Goal: Task Accomplishment & Management: Manage account settings

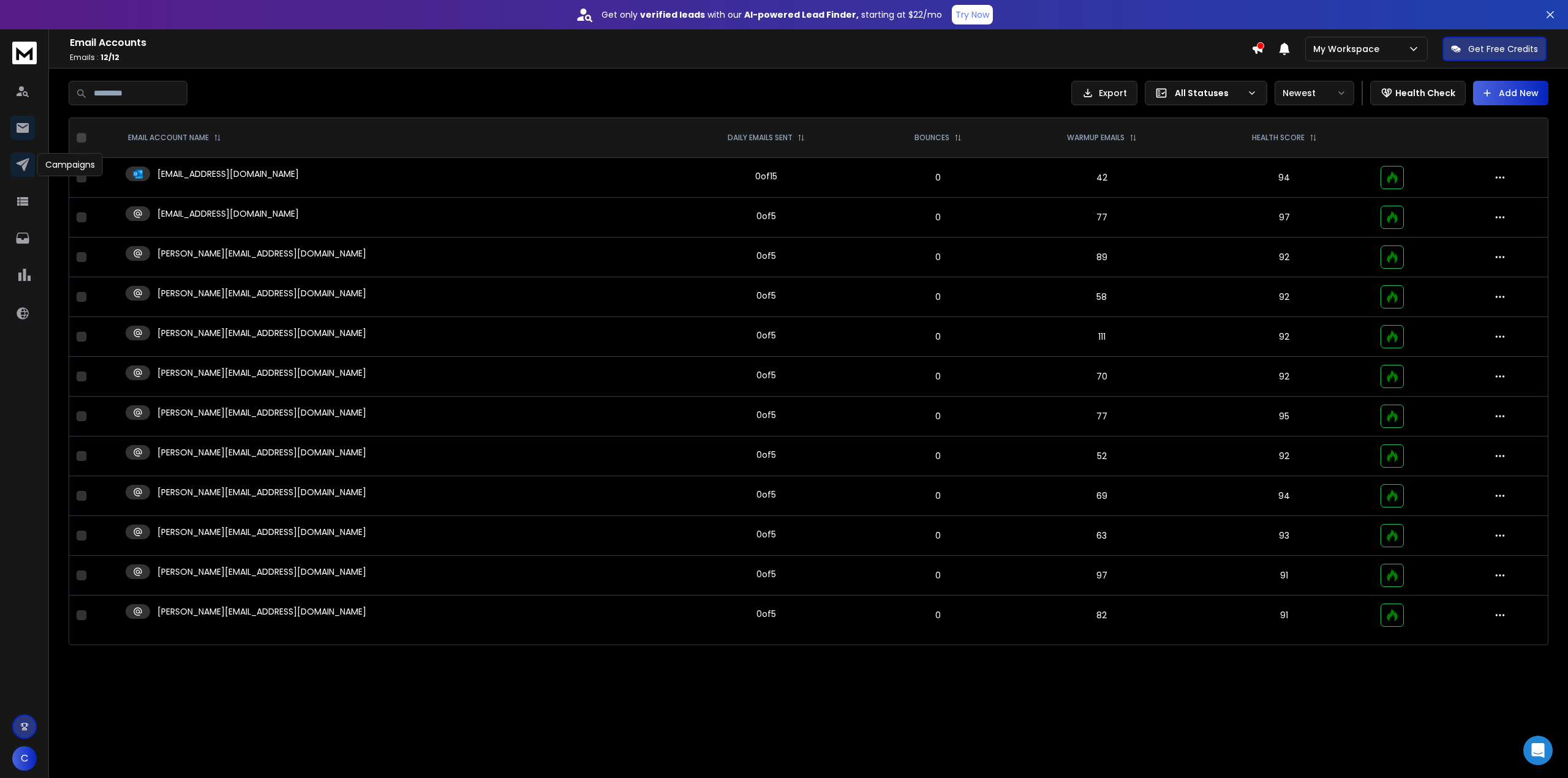
click at [28, 156] on link at bounding box center [23, 165] width 25 height 25
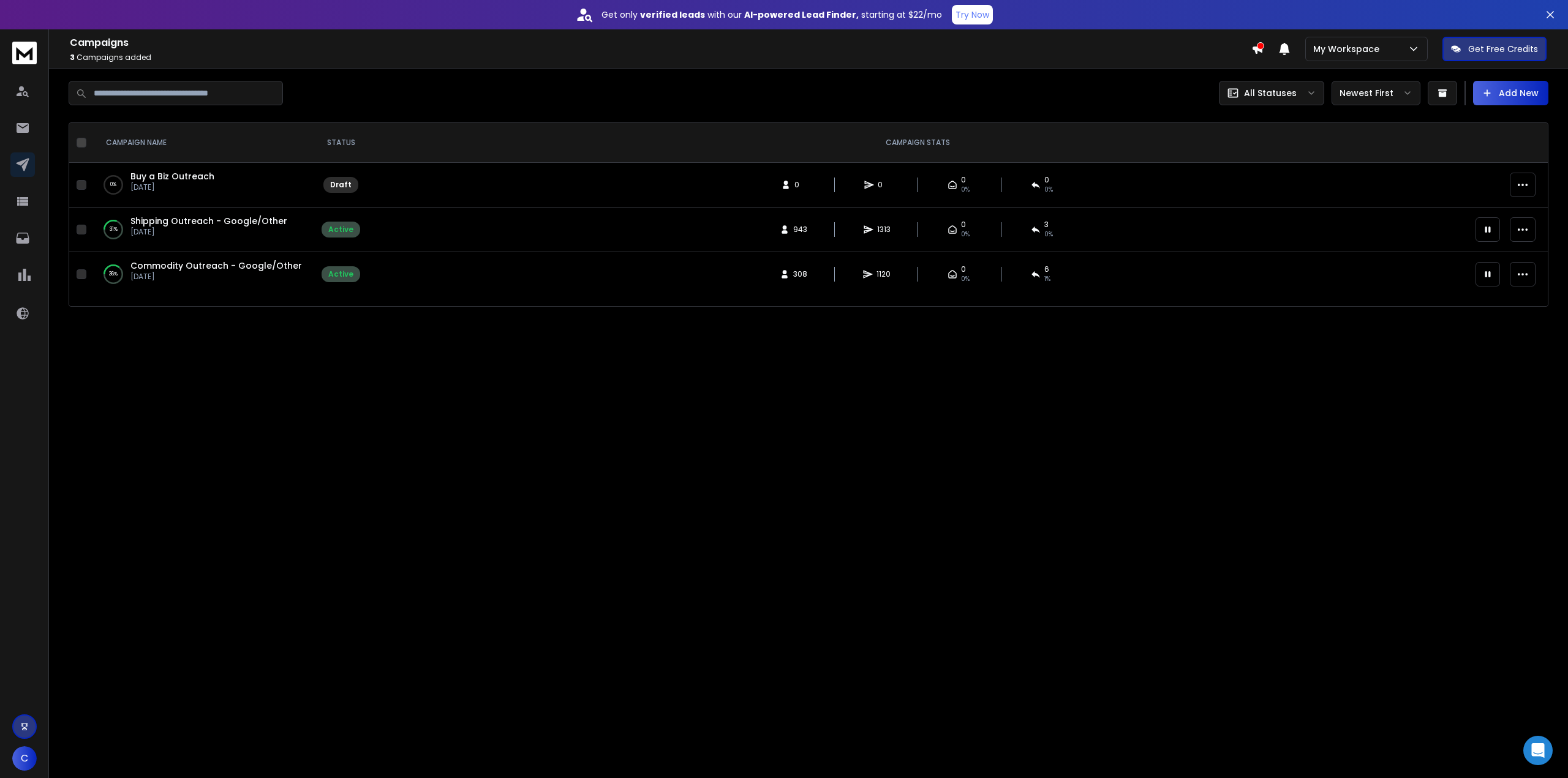
click at [418, 286] on td "308 1120 0 0% 6 1 %" at bounding box center [918, 274] width 1100 height 45
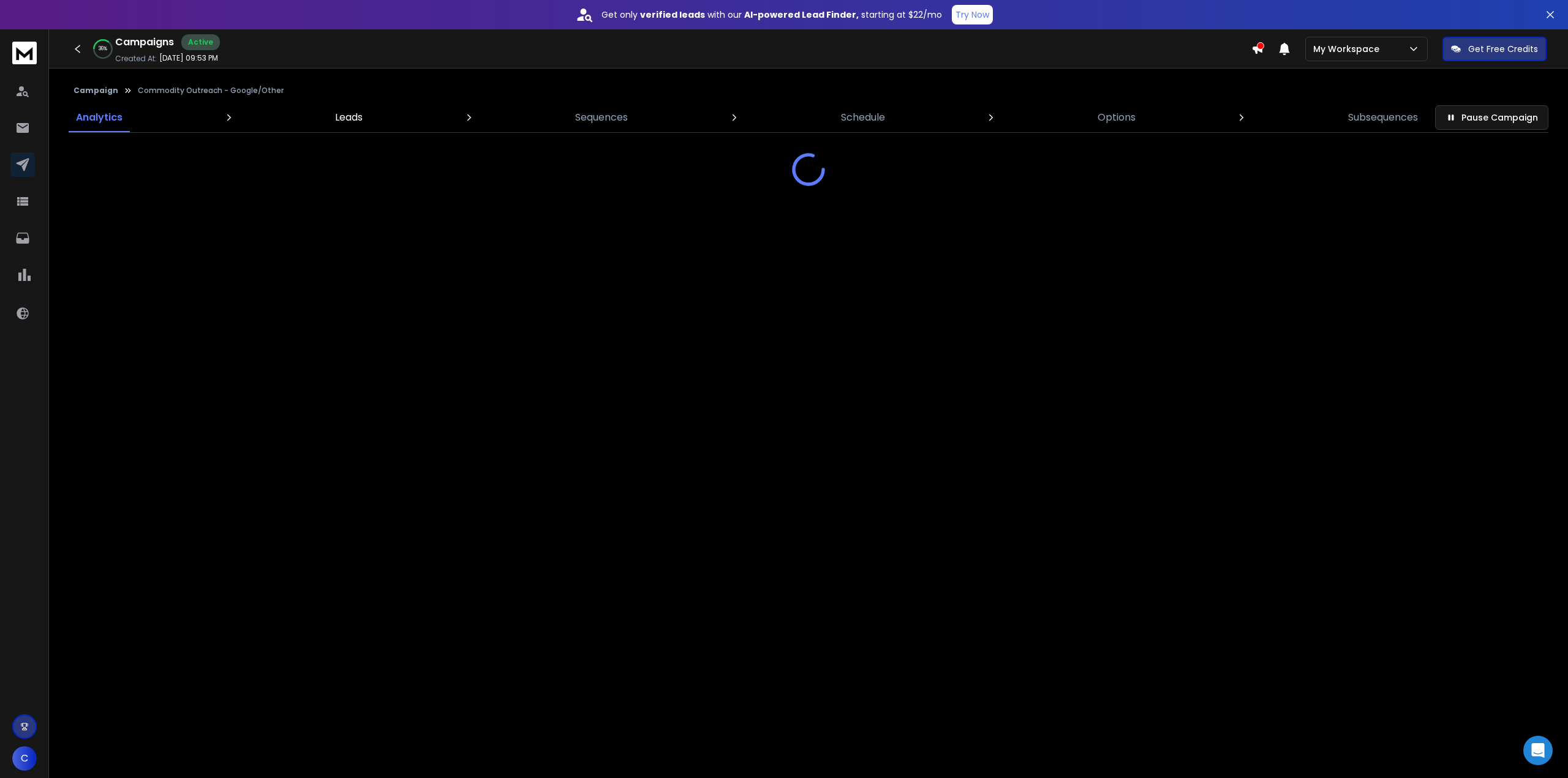
click at [376, 96] on div "Campaign Commodity Outreach - Google/Other" at bounding box center [808, 91] width 1480 height 20
click at [365, 116] on link "Leads" at bounding box center [349, 118] width 42 height 29
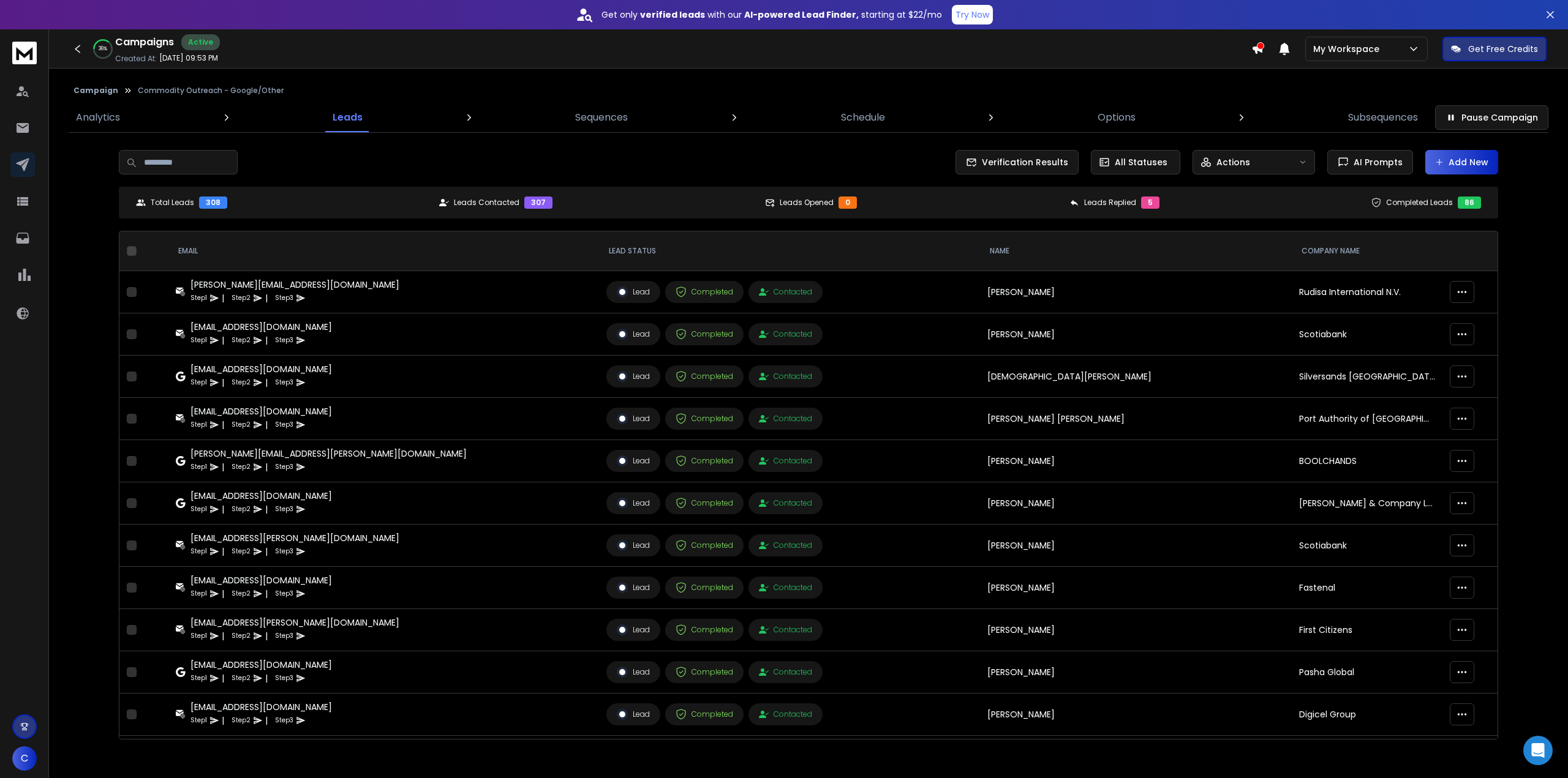
click at [365, 117] on link "Leads" at bounding box center [347, 118] width 45 height 29
click at [172, 120] on div "Analytics Leads Sequences Schedule Options Subsequences" at bounding box center [747, 118] width 1357 height 29
click at [143, 120] on div "Analytics Leads Sequences Schedule Options Subsequences" at bounding box center [747, 118] width 1357 height 29
click at [107, 121] on p "Analytics" at bounding box center [98, 118] width 44 height 15
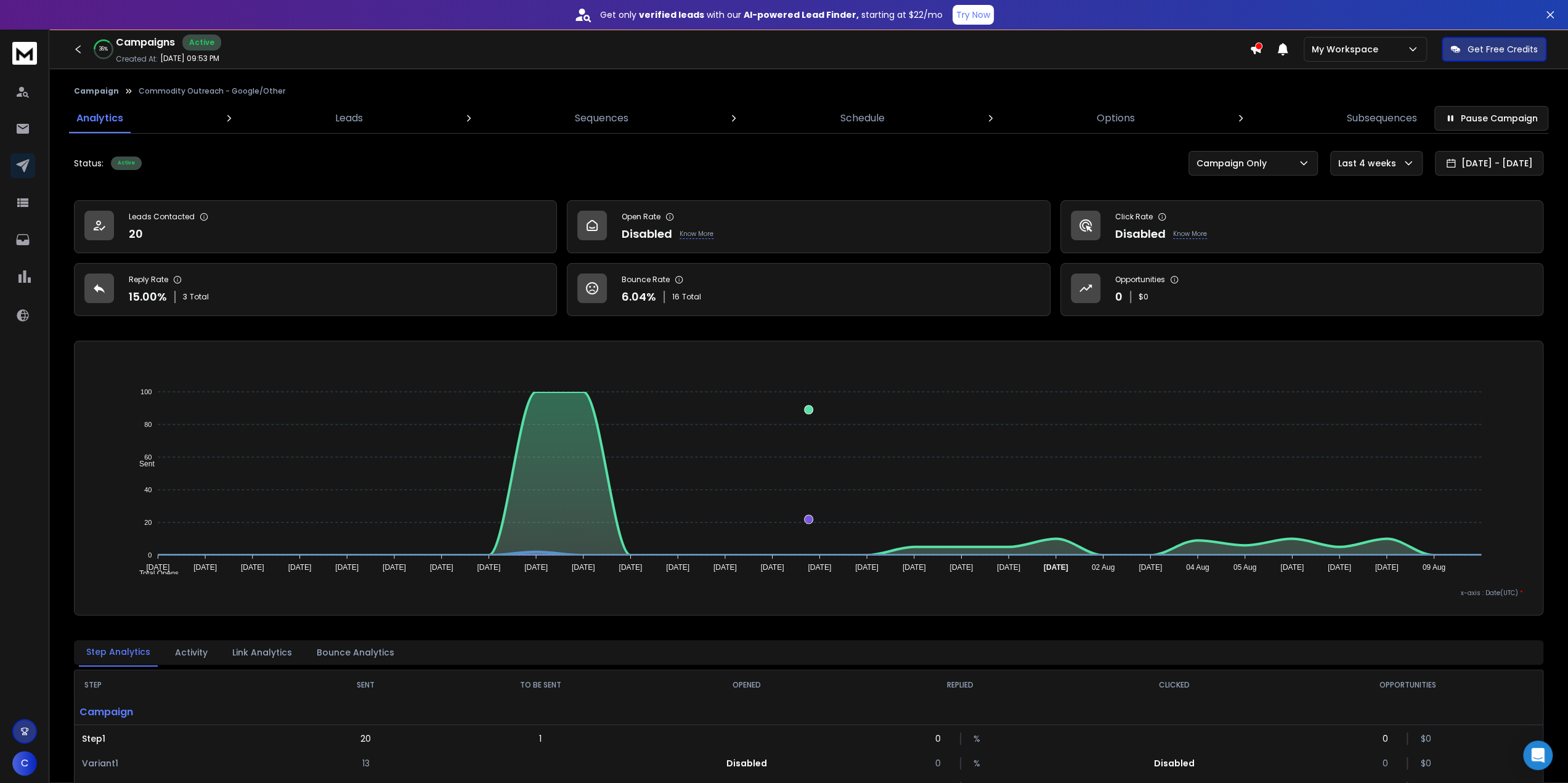
click at [1558, 10] on div "Get only verified leads with our AI-powered Lead Finder, starting at $22/mo Try…" at bounding box center [784, 15] width 1568 height 29
click at [1556, 13] on icon at bounding box center [1550, 15] width 11 height 11
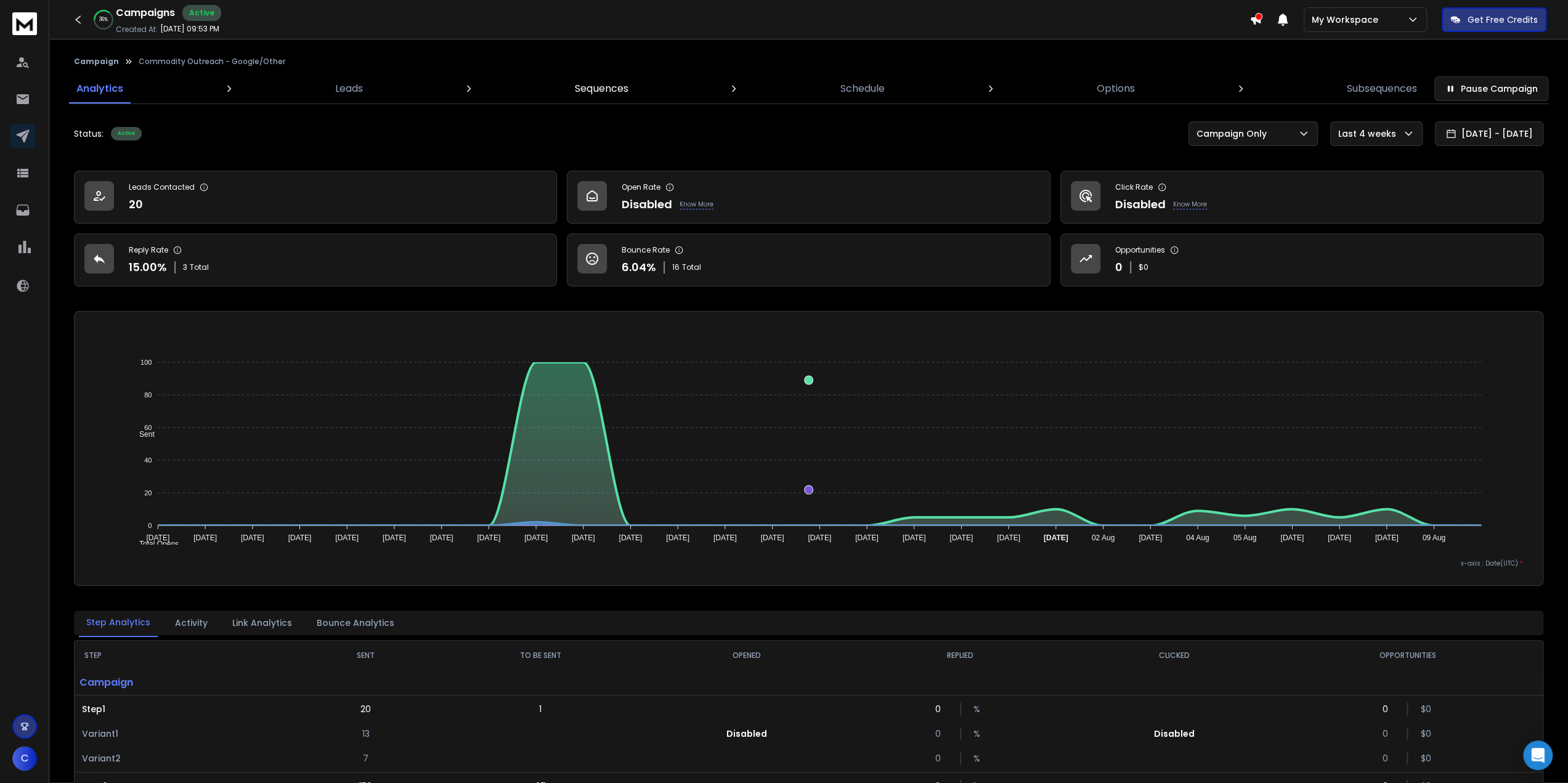
click at [631, 87] on link "Sequences" at bounding box center [601, 89] width 68 height 29
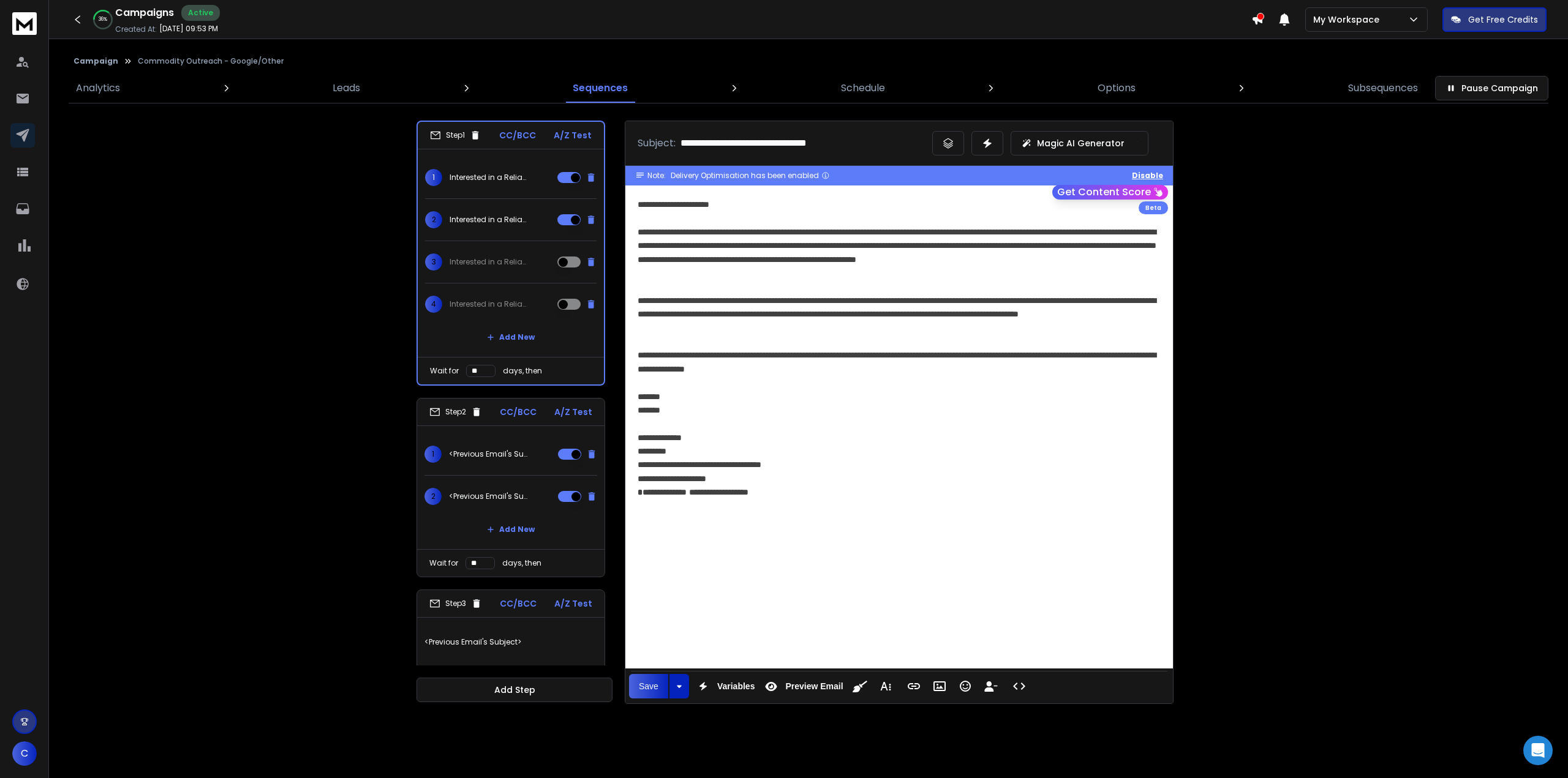
click at [561, 450] on button "button" at bounding box center [570, 454] width 23 height 11
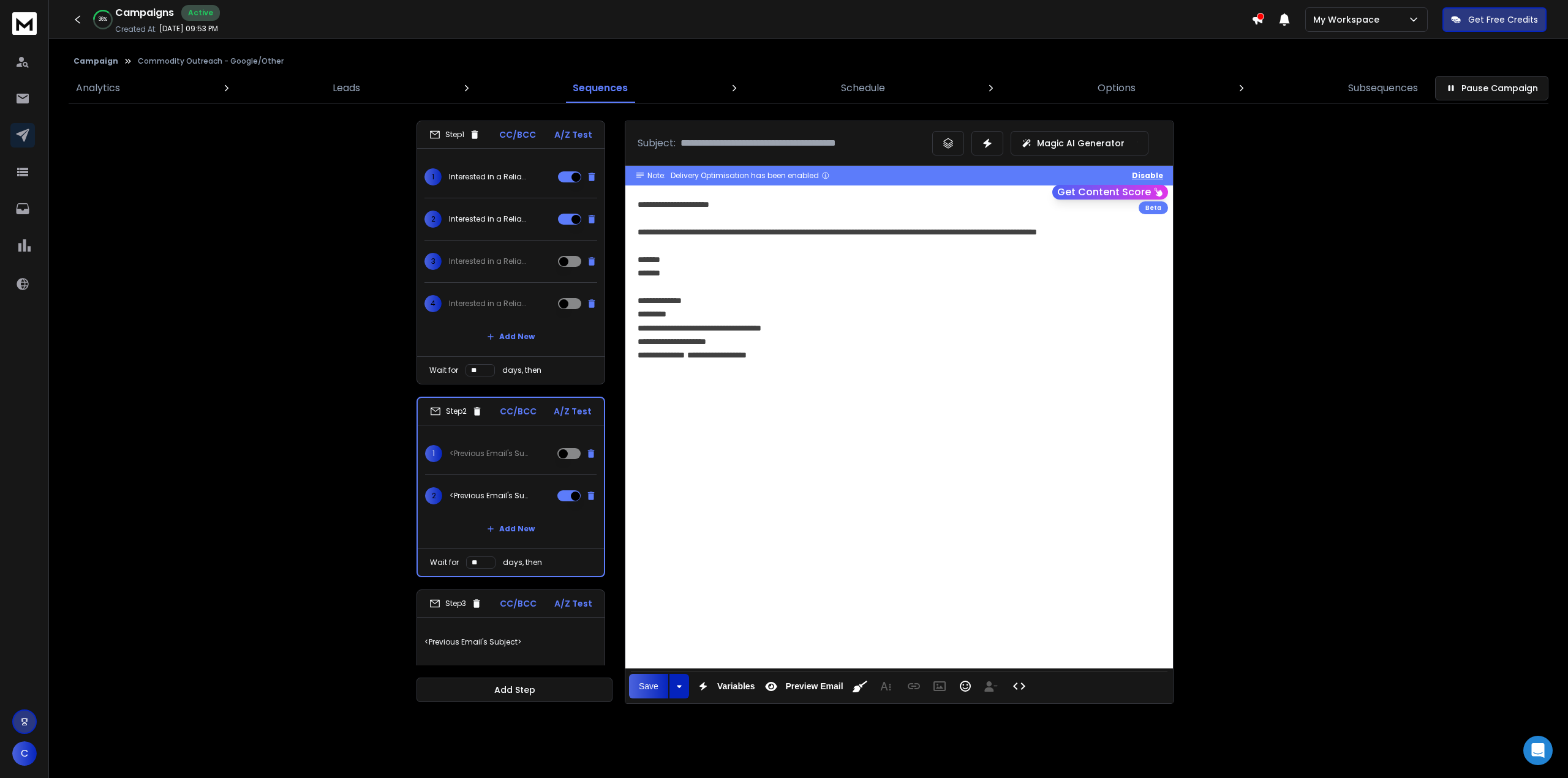
click at [561, 499] on button "button" at bounding box center [569, 495] width 23 height 11
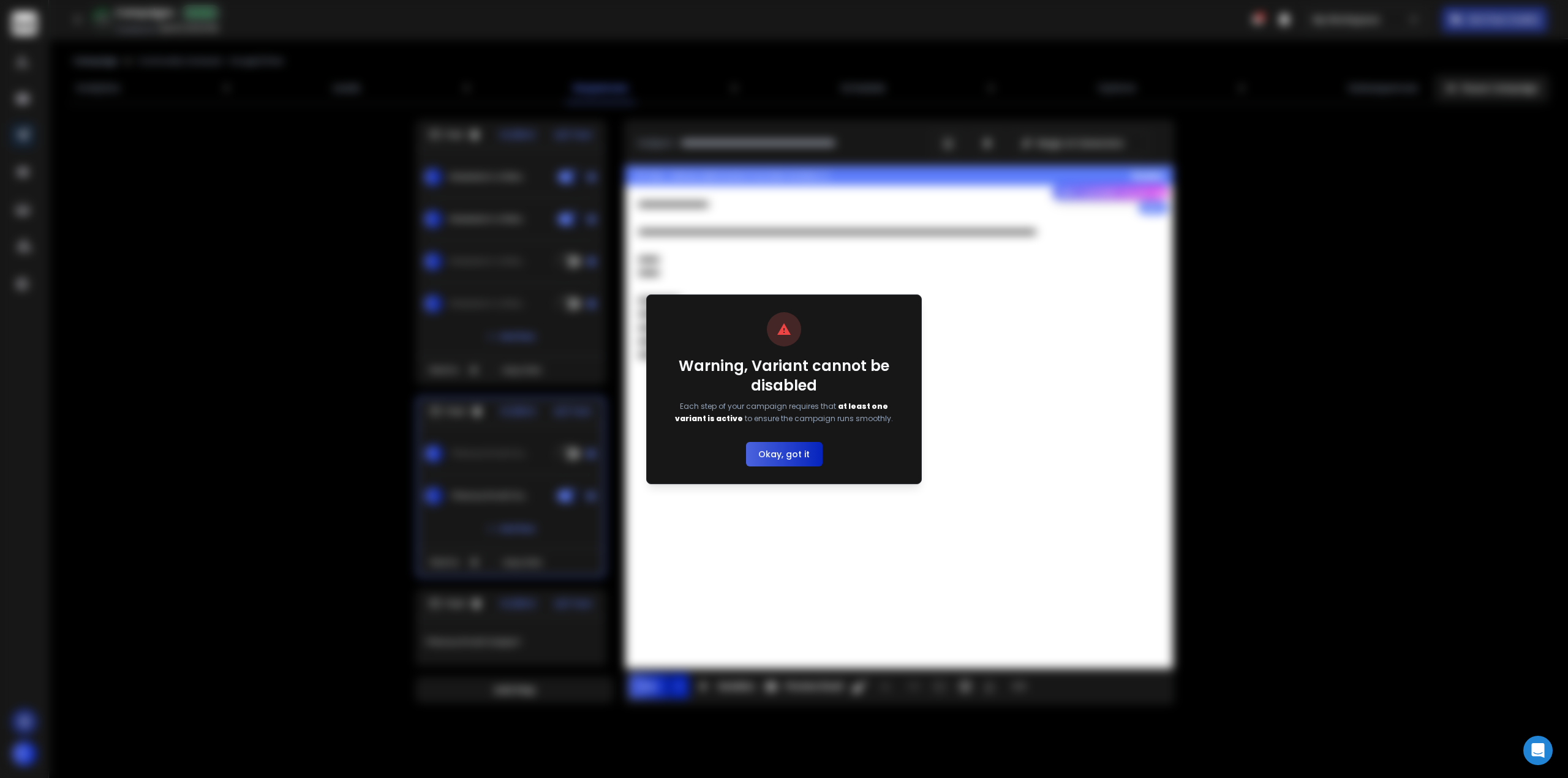
click at [772, 465] on button "Okay, got it" at bounding box center [784, 454] width 77 height 25
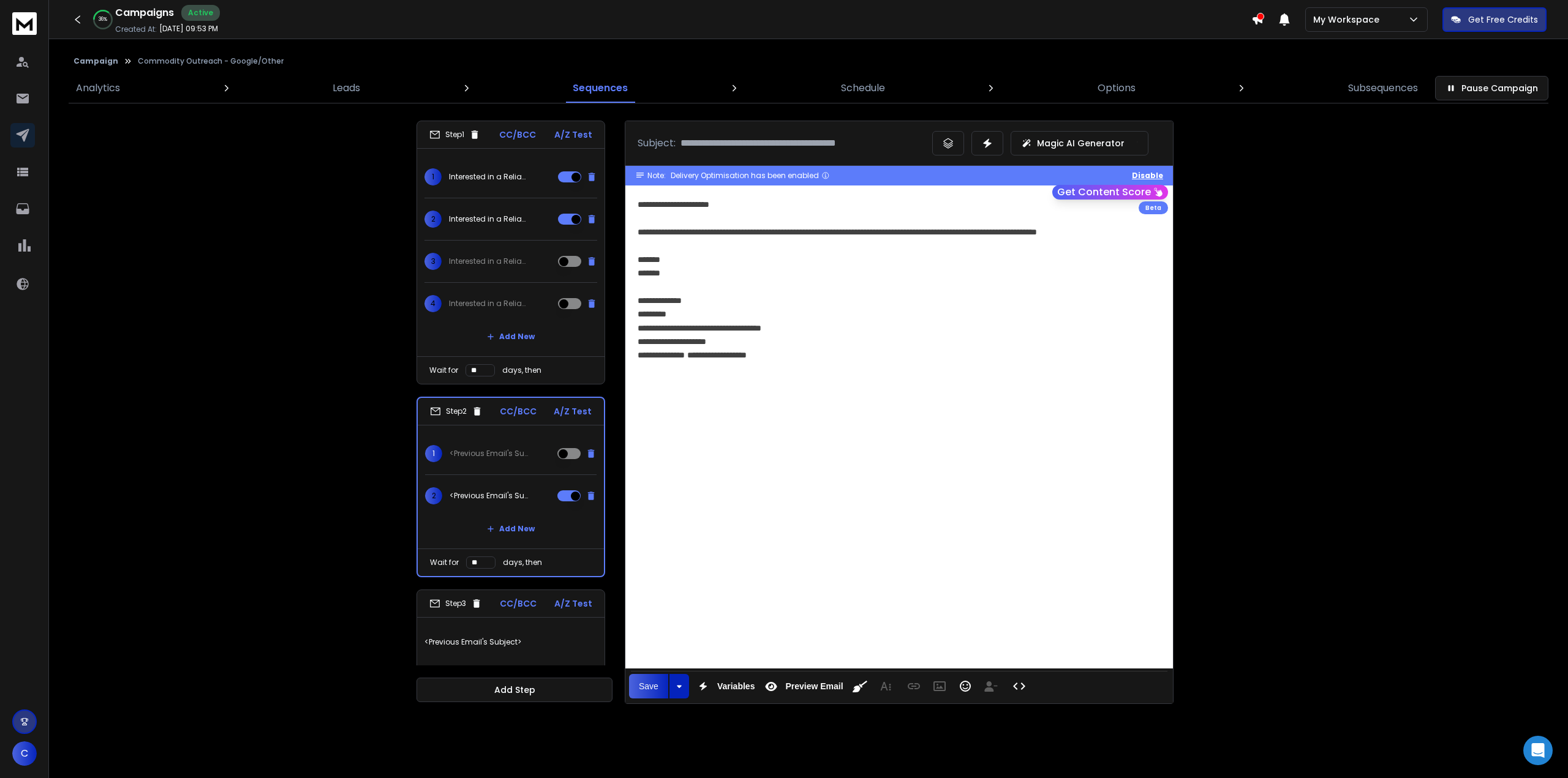
click at [566, 454] on button "button" at bounding box center [569, 454] width 23 height 11
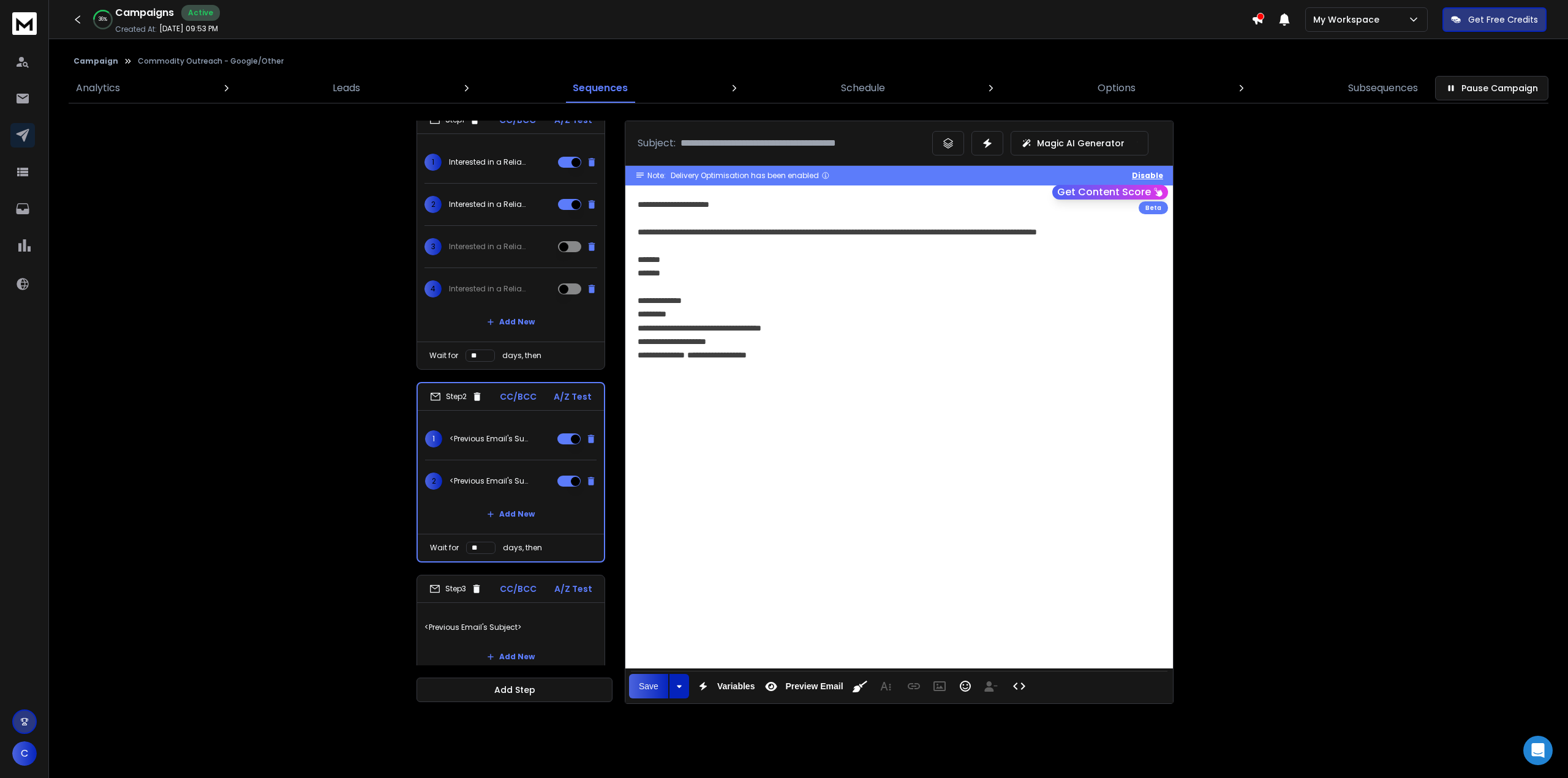
scroll to position [23, 0]
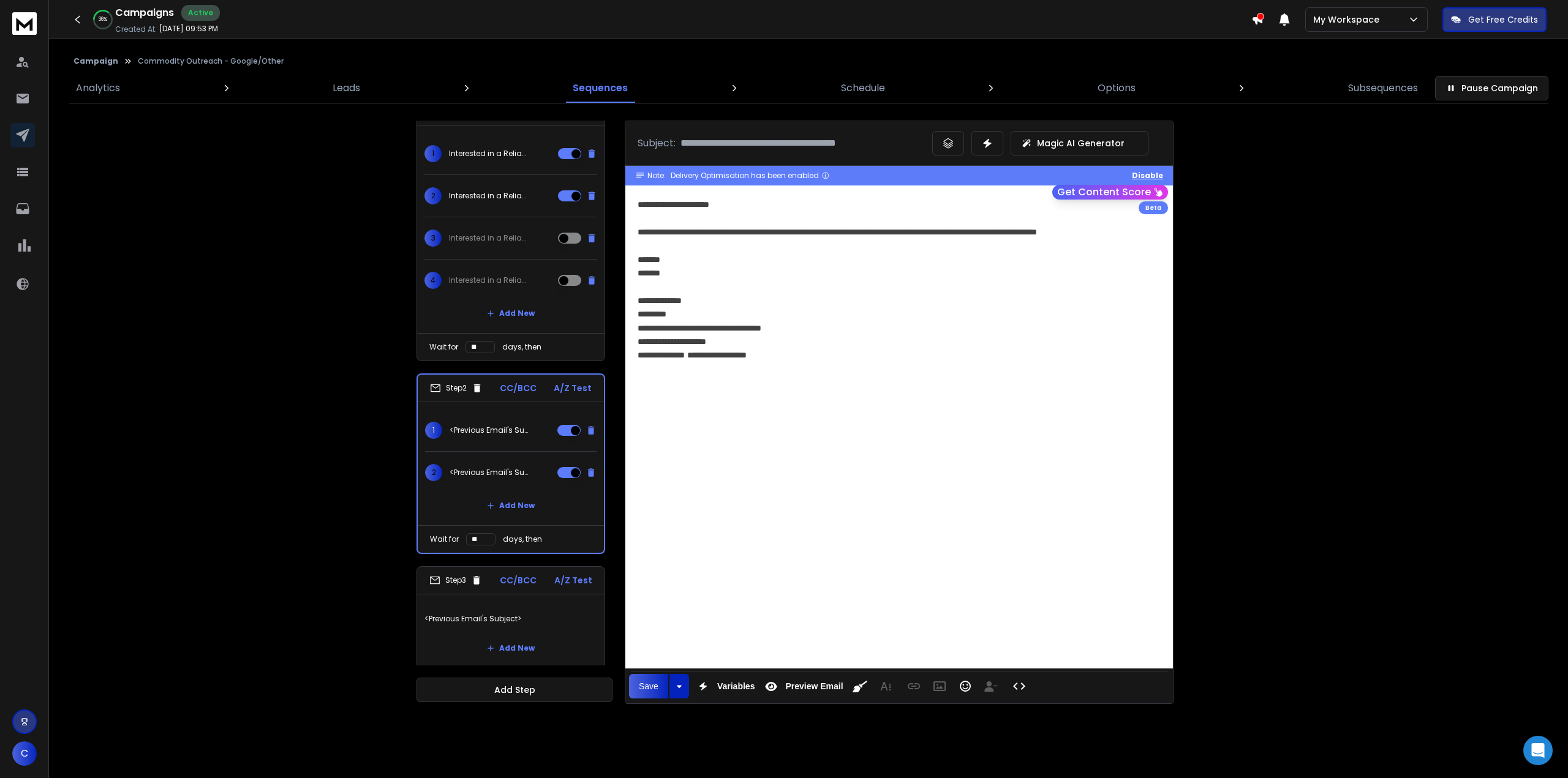
click at [533, 617] on p "<Previous Email's Subject>" at bounding box center [511, 619] width 172 height 34
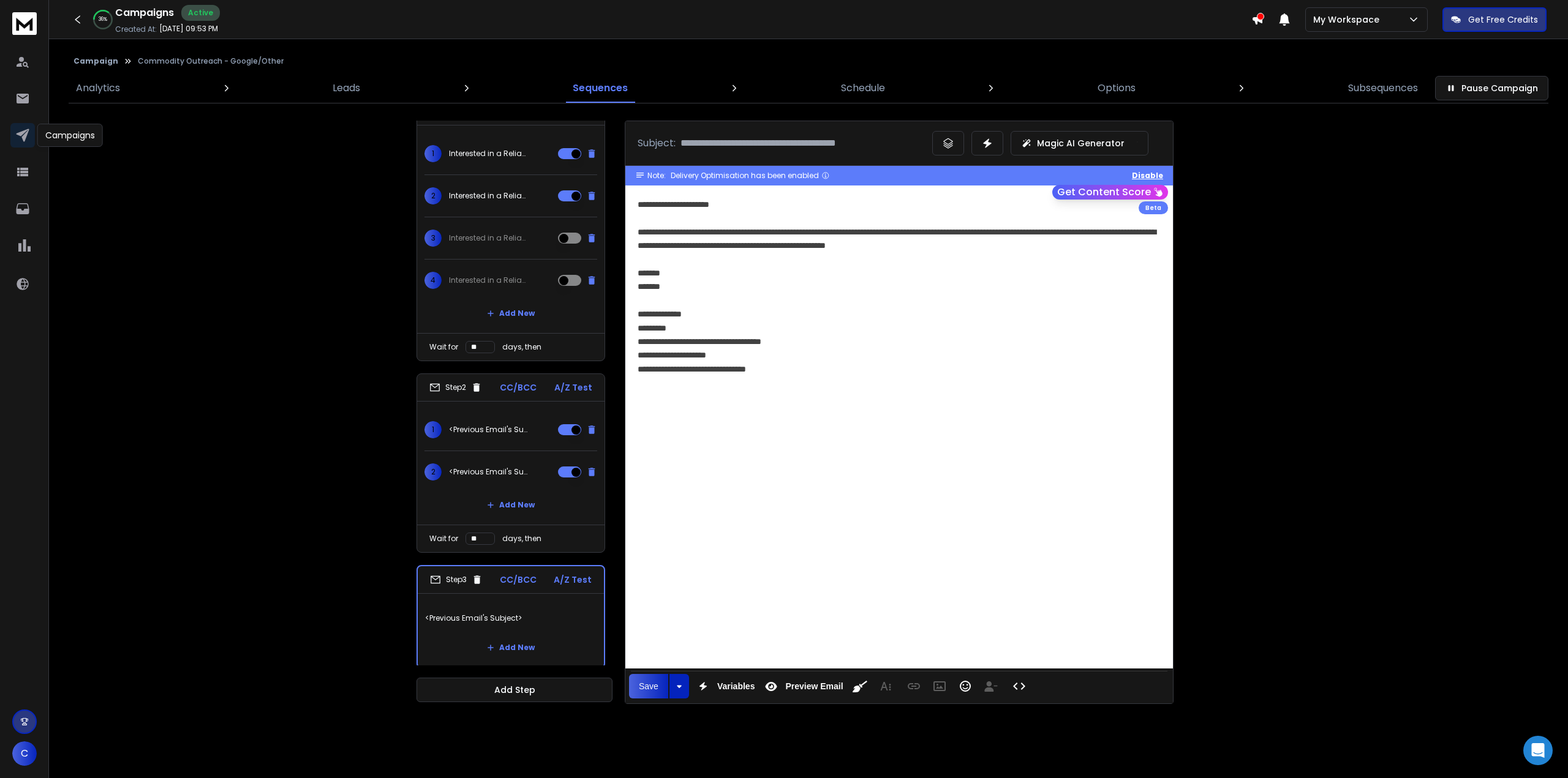
click at [26, 142] on icon at bounding box center [23, 135] width 15 height 15
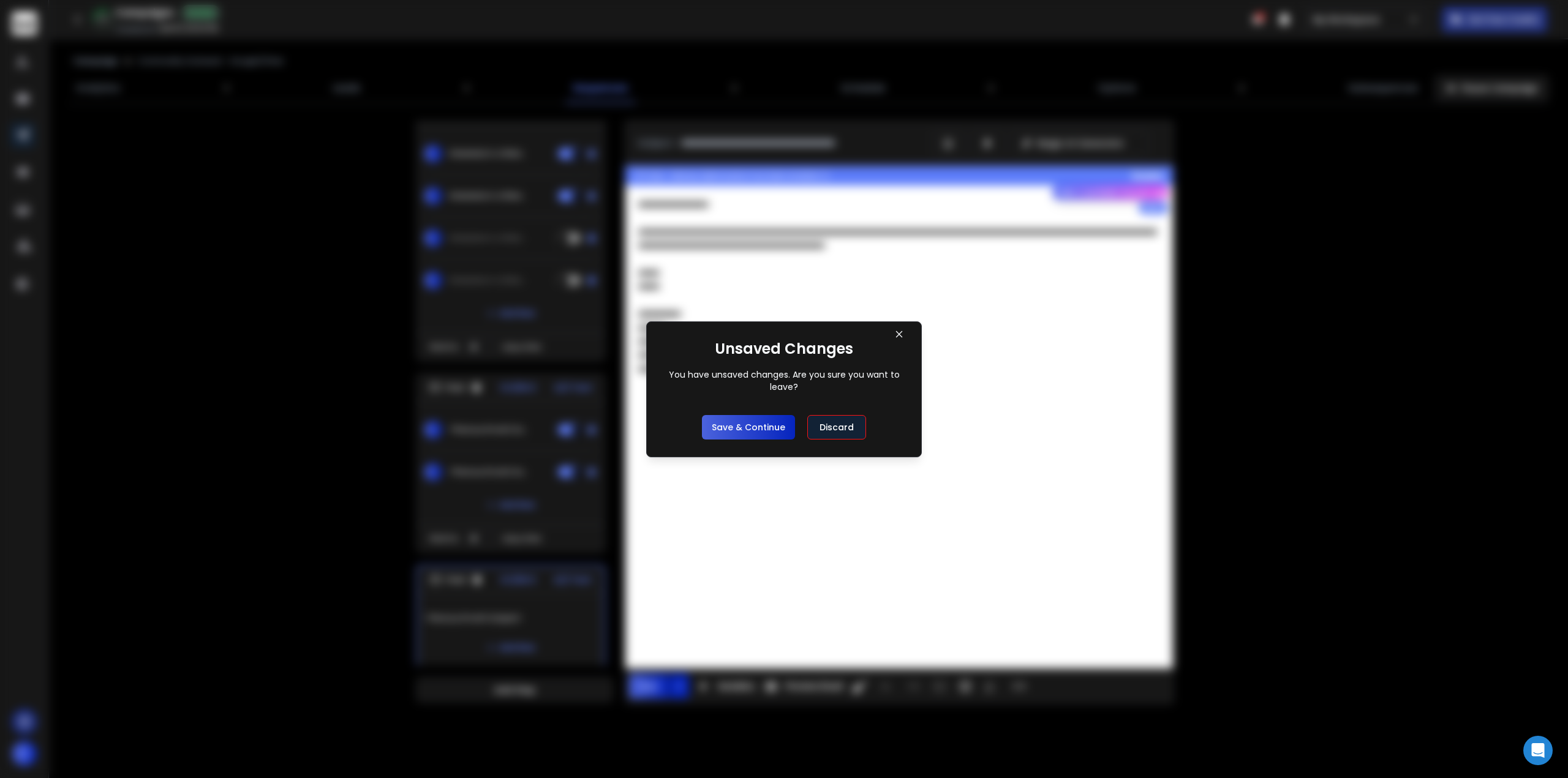
click at [848, 430] on button "Discard" at bounding box center [837, 427] width 58 height 25
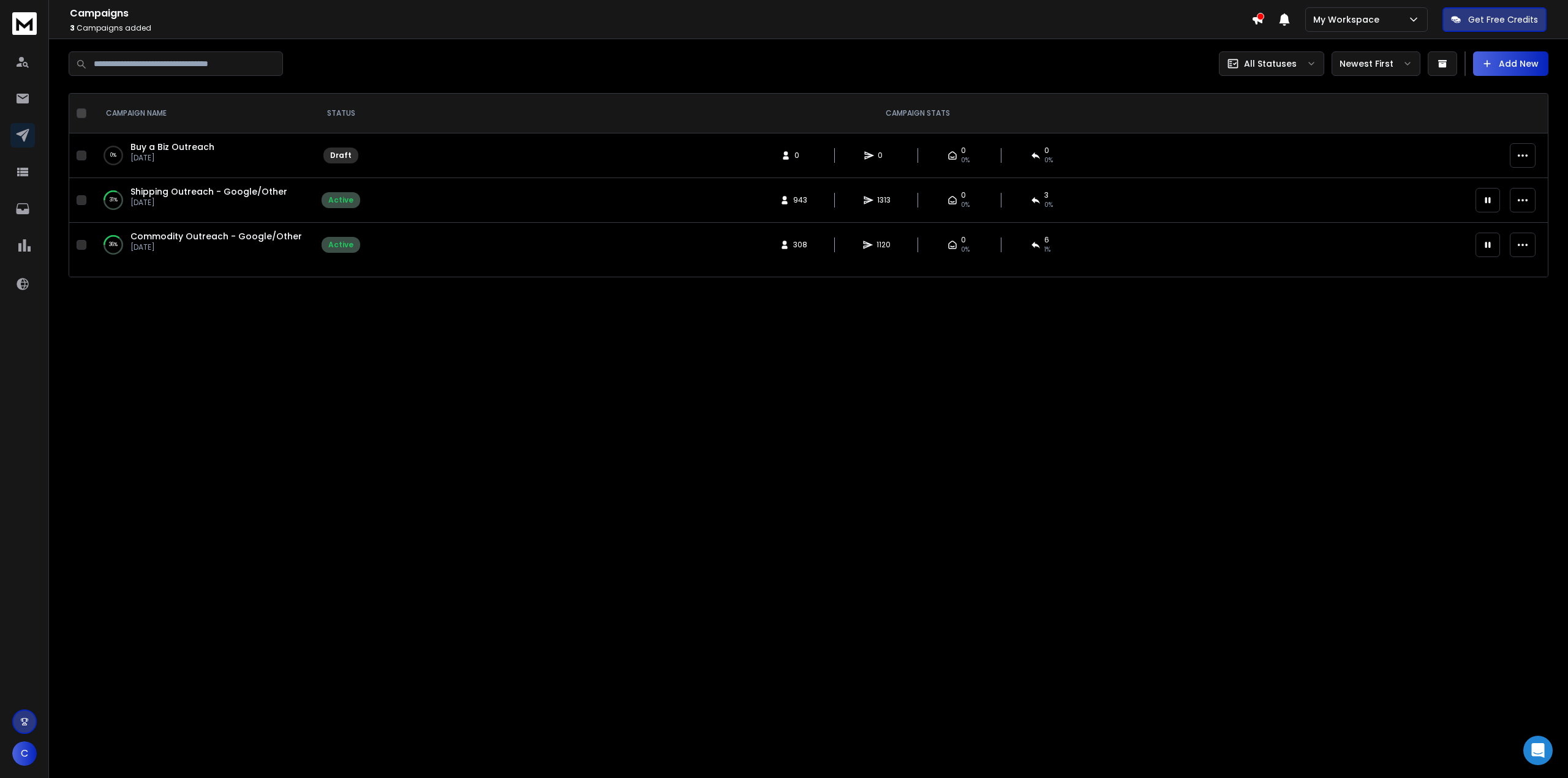
click at [208, 191] on span "Shipping Outreach - Google/Other" at bounding box center [209, 191] width 157 height 12
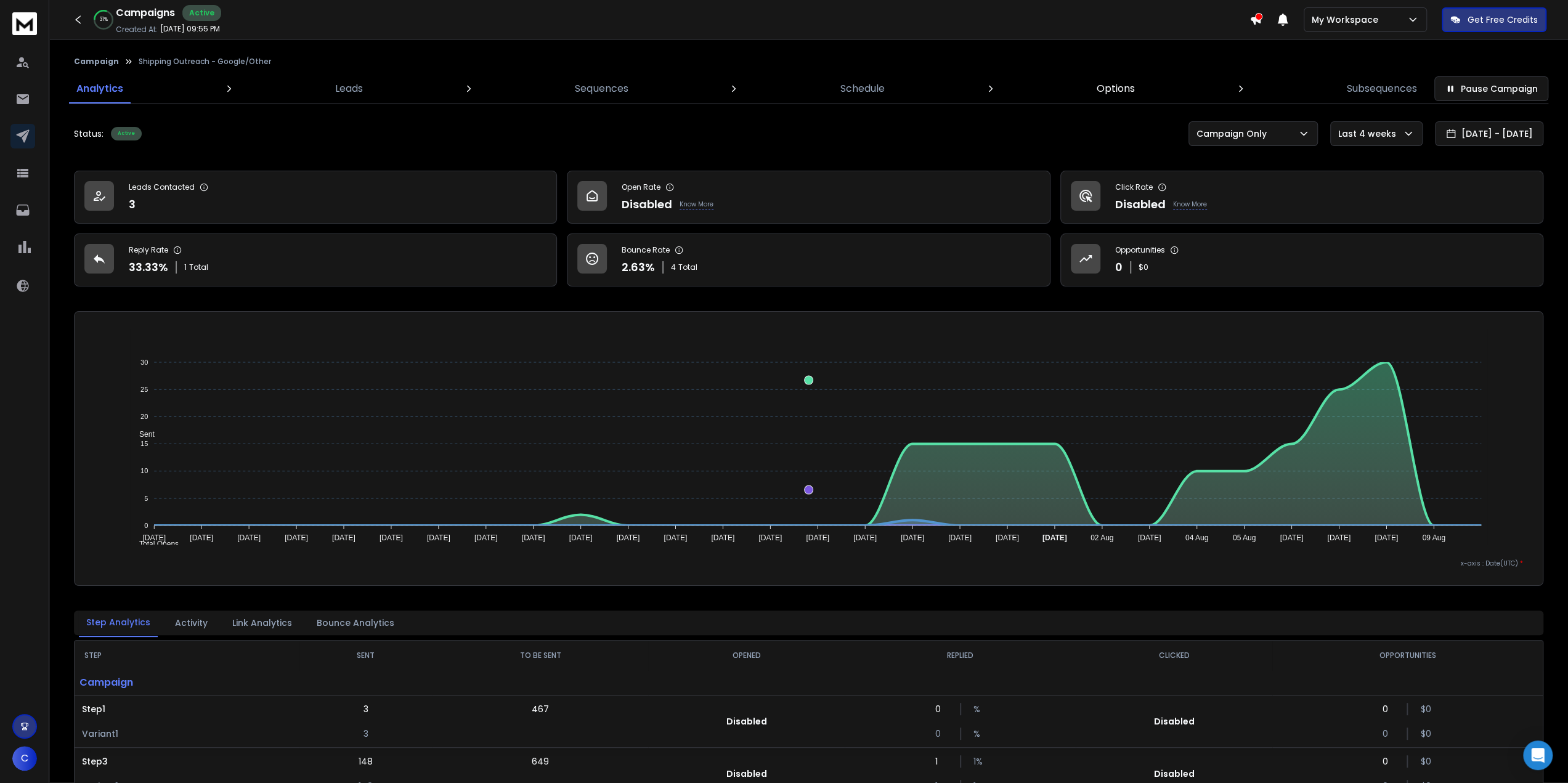
click at [1124, 82] on p "Options" at bounding box center [1116, 89] width 38 height 15
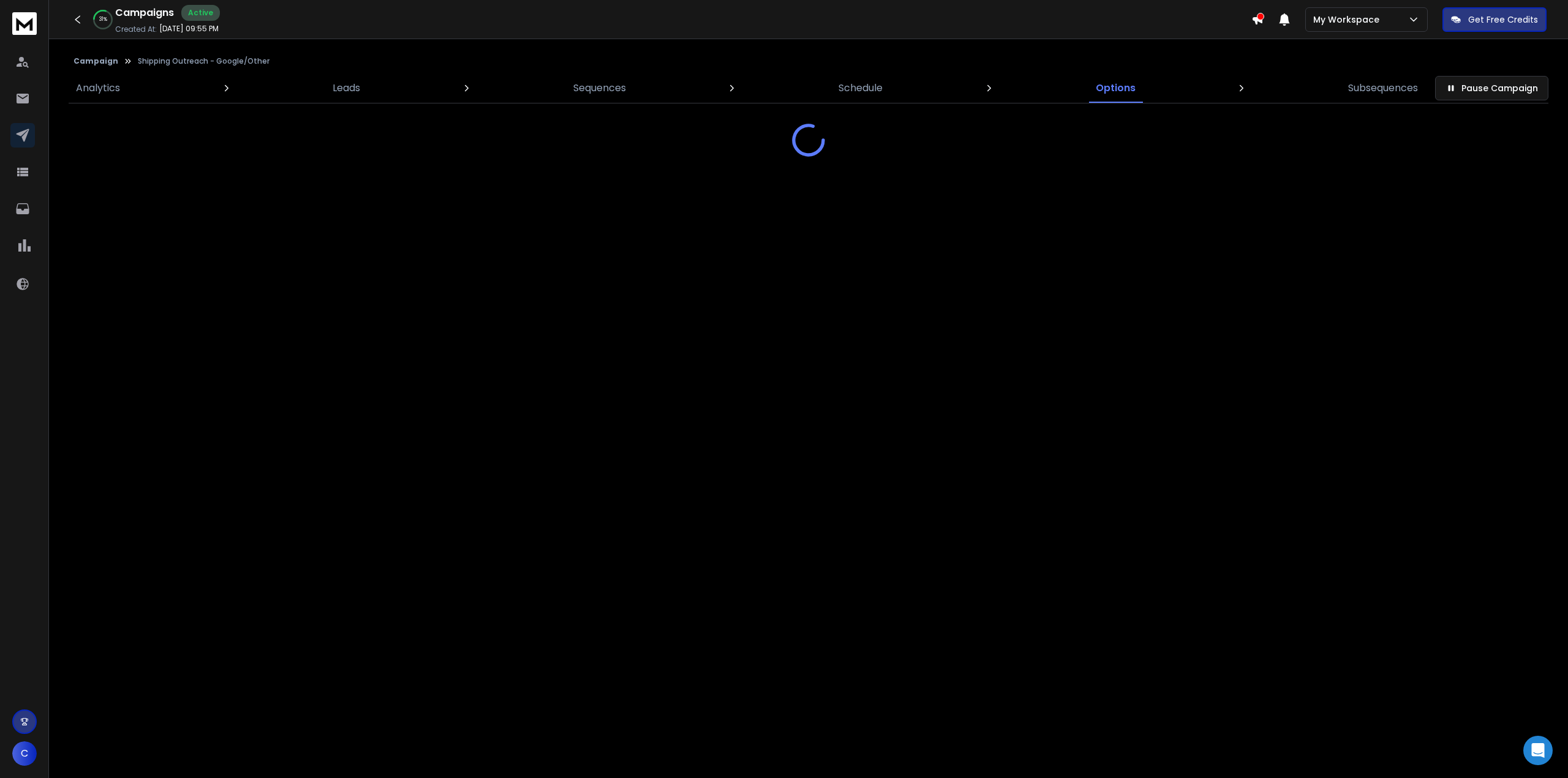
select select "*"
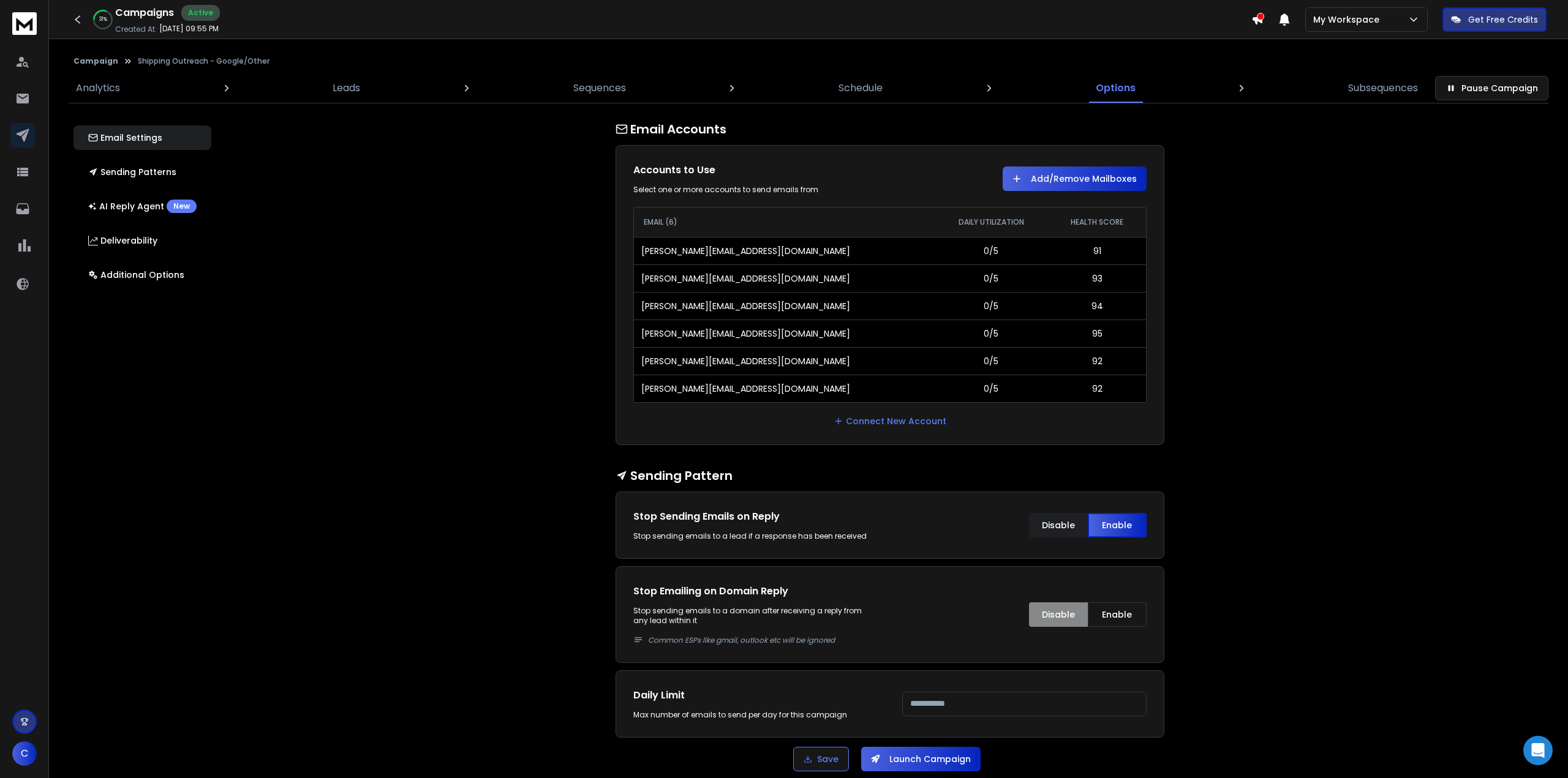
click at [1040, 188] on button "Add/Remove Mailboxes" at bounding box center [1074, 179] width 144 height 25
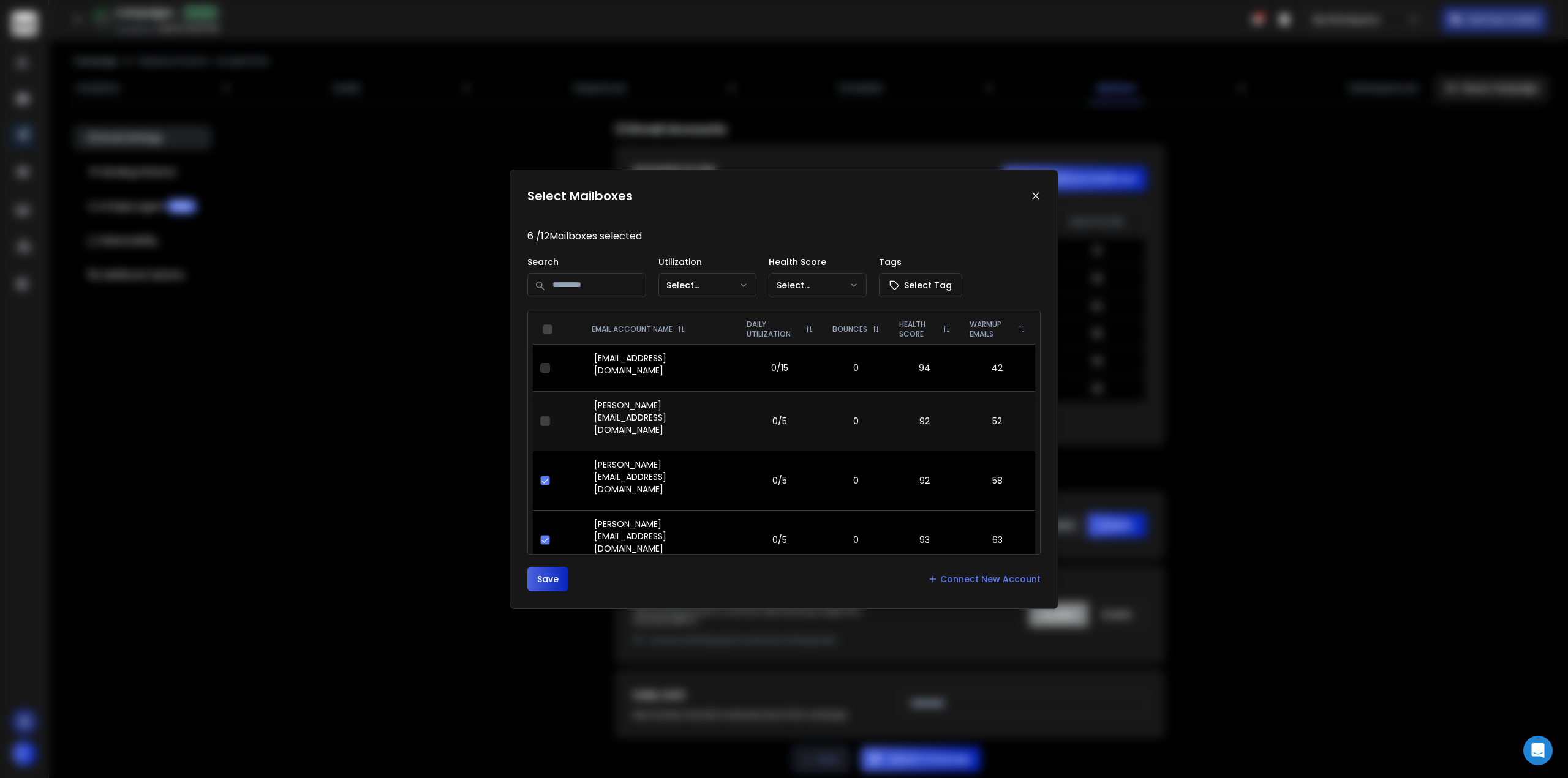
click at [536, 403] on td at bounding box center [557, 421] width 49 height 59
click at [538, 402] on td at bounding box center [557, 421] width 49 height 59
click at [539, 403] on td at bounding box center [557, 421] width 49 height 59
click at [542, 416] on button "button" at bounding box center [544, 421] width 9 height 9
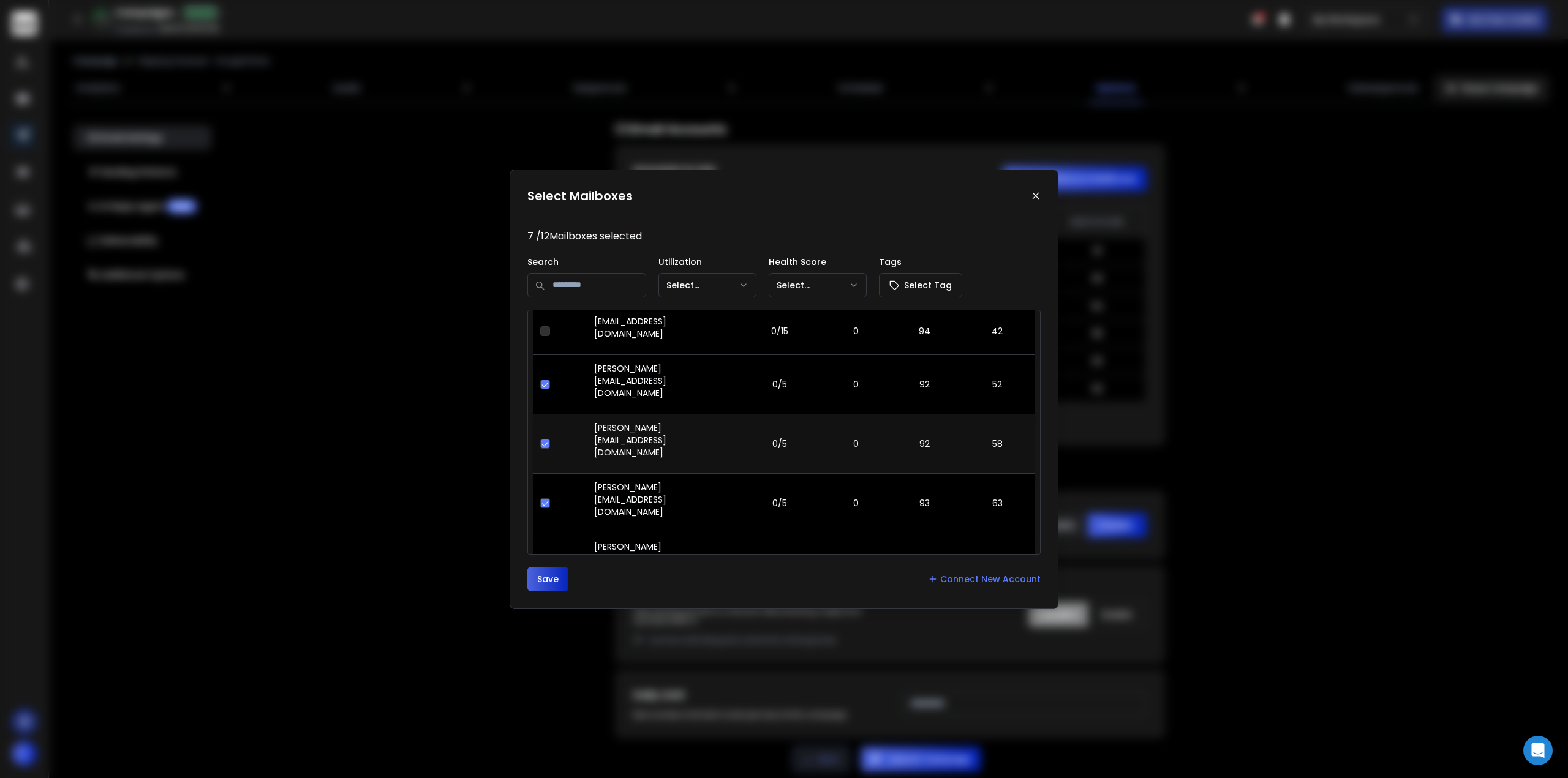
scroll to position [61, 0]
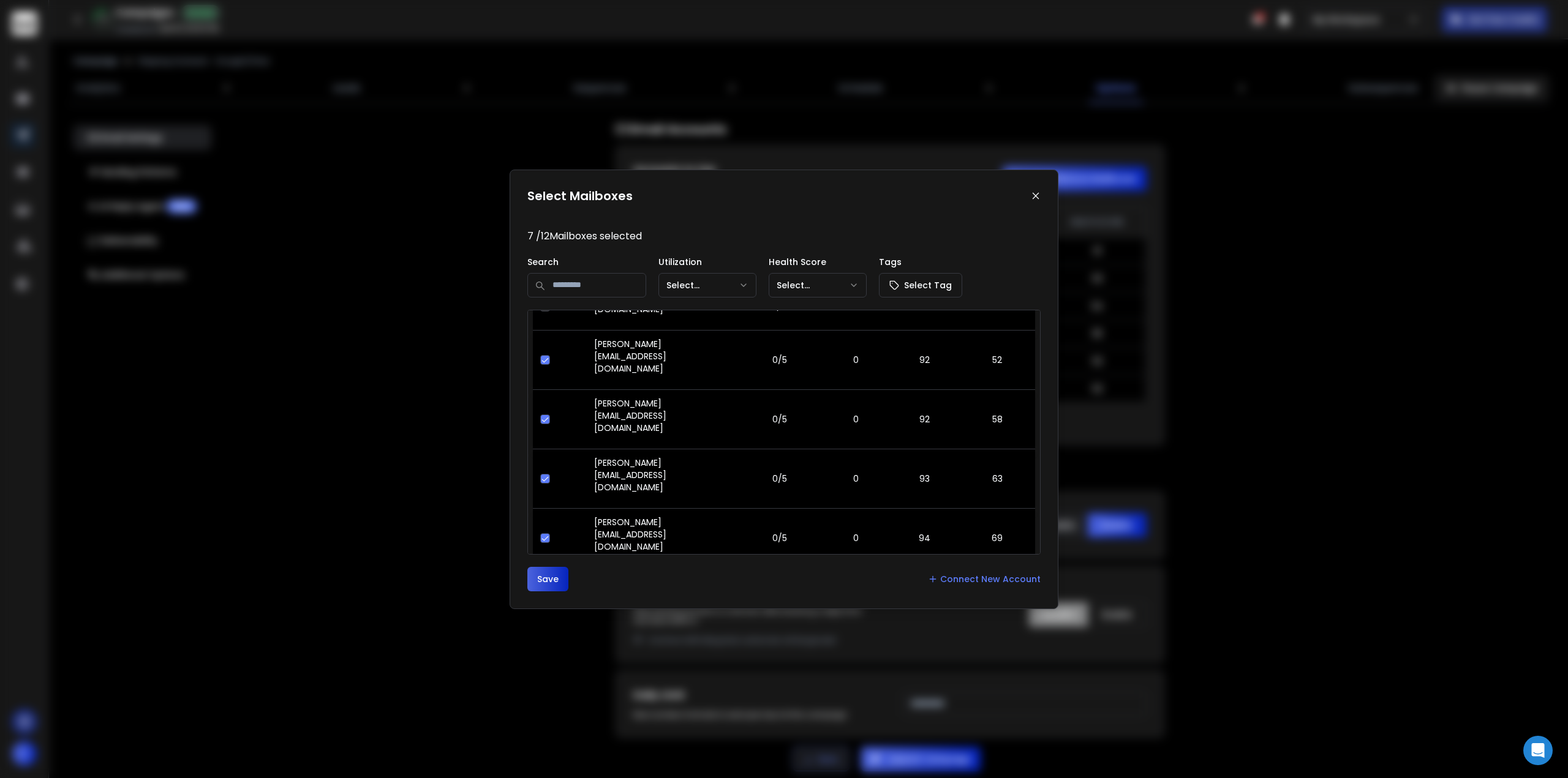
click at [541, 592] on button "button" at bounding box center [544, 597] width 9 height 9
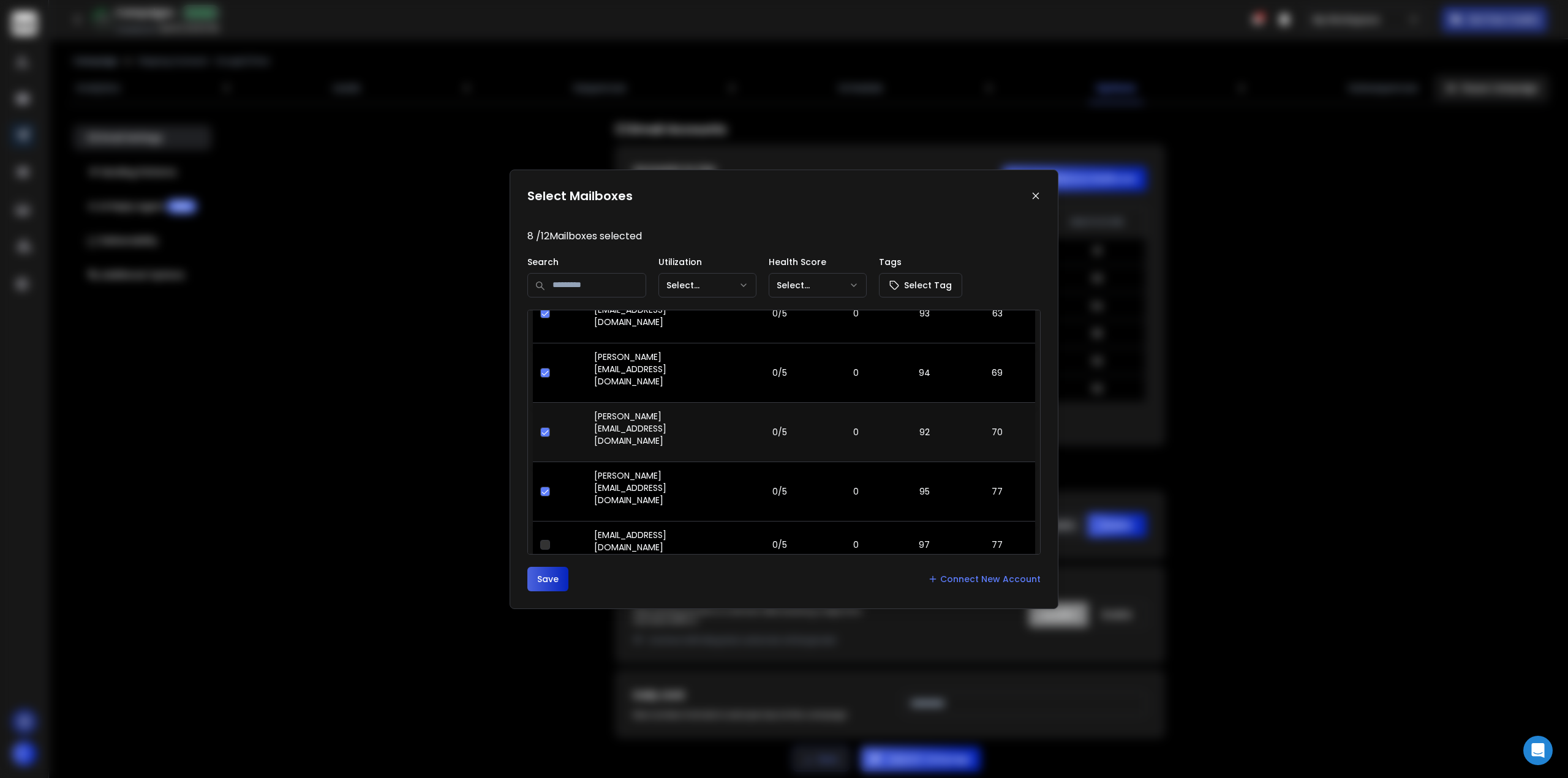
scroll to position [270, 0]
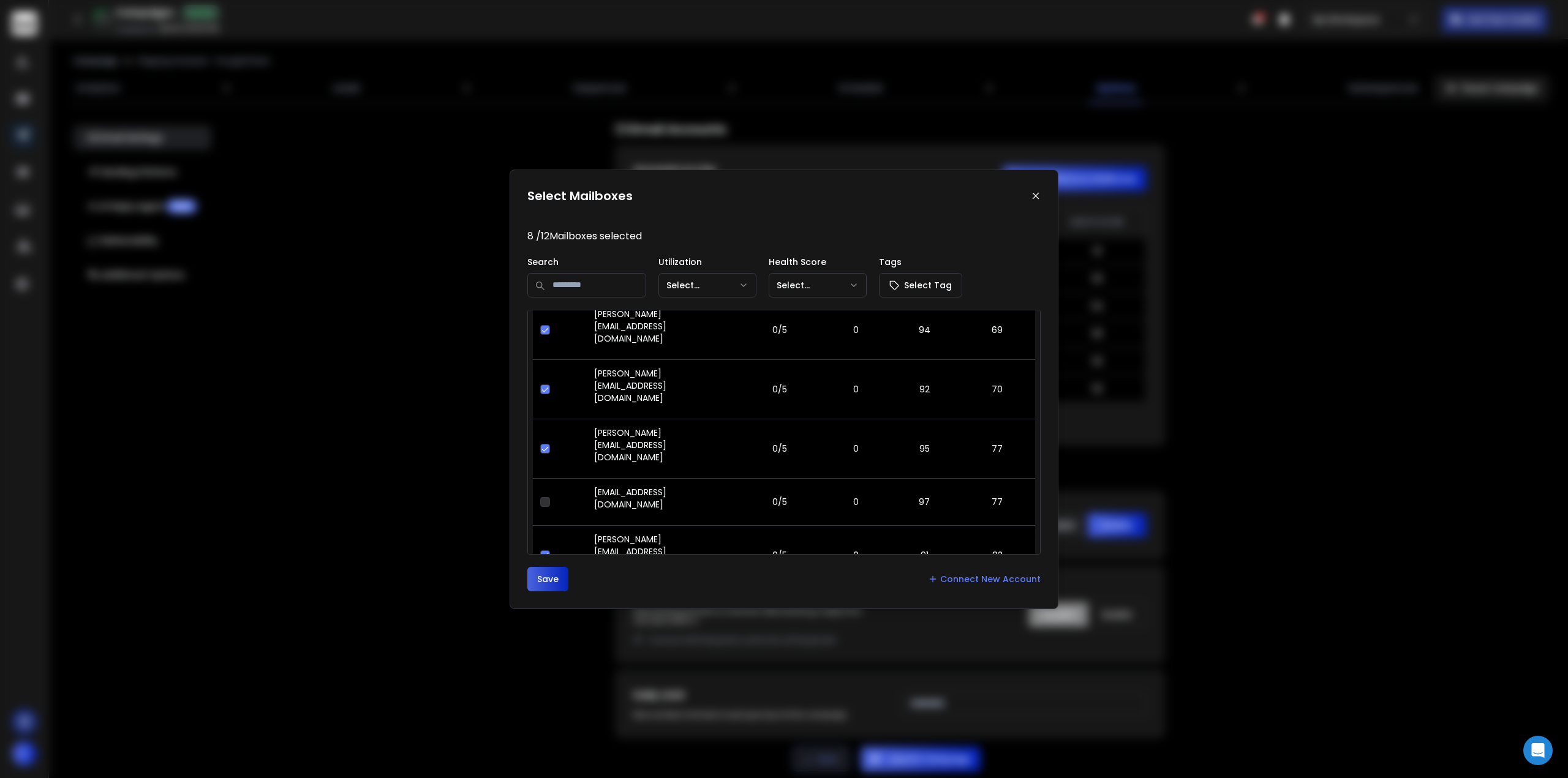
click at [547, 669] on button "button" at bounding box center [544, 674] width 9 height 9
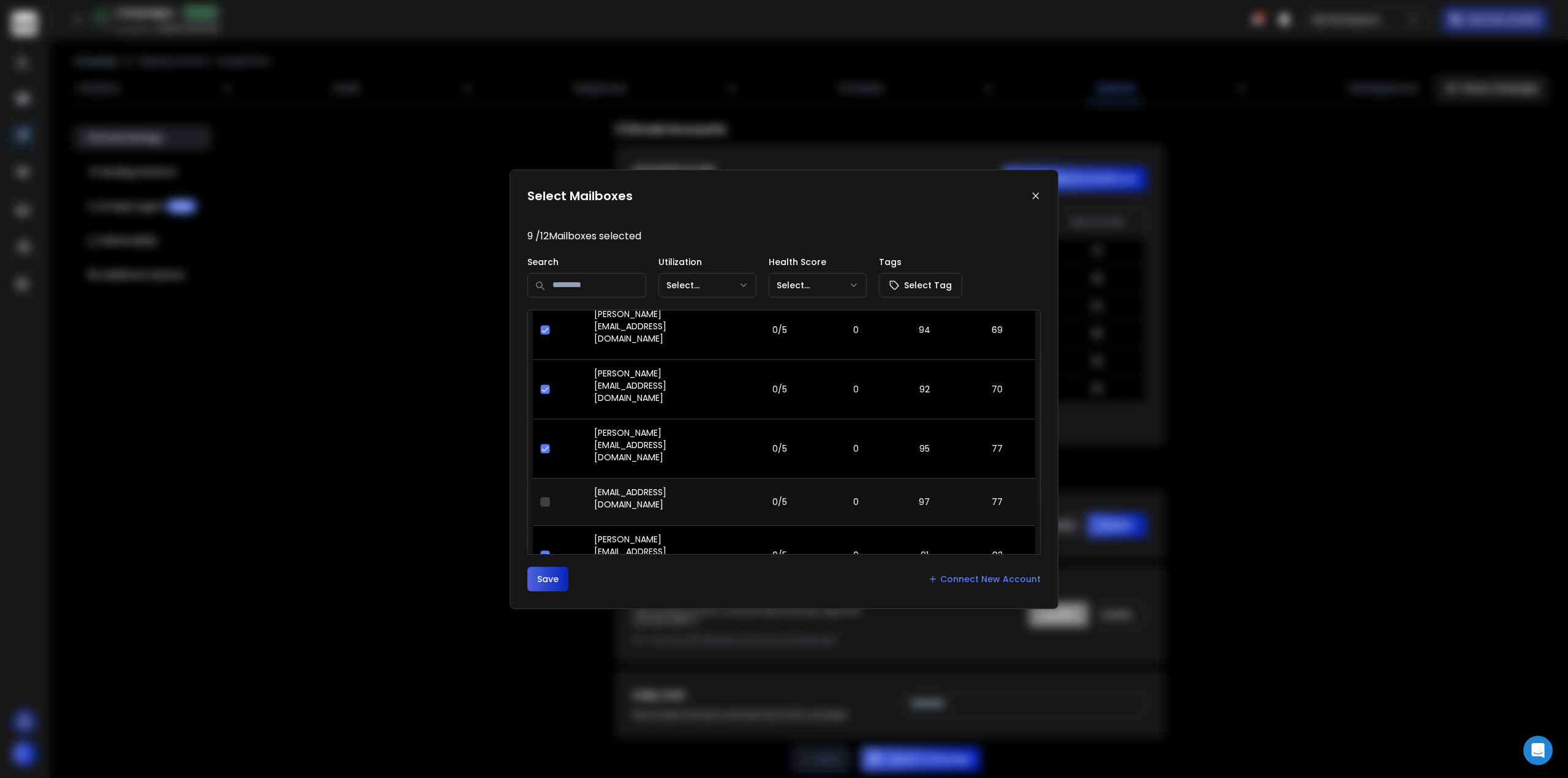
click at [541, 478] on td at bounding box center [557, 502] width 49 height 47
click at [545, 497] on button "button" at bounding box center [544, 502] width 9 height 9
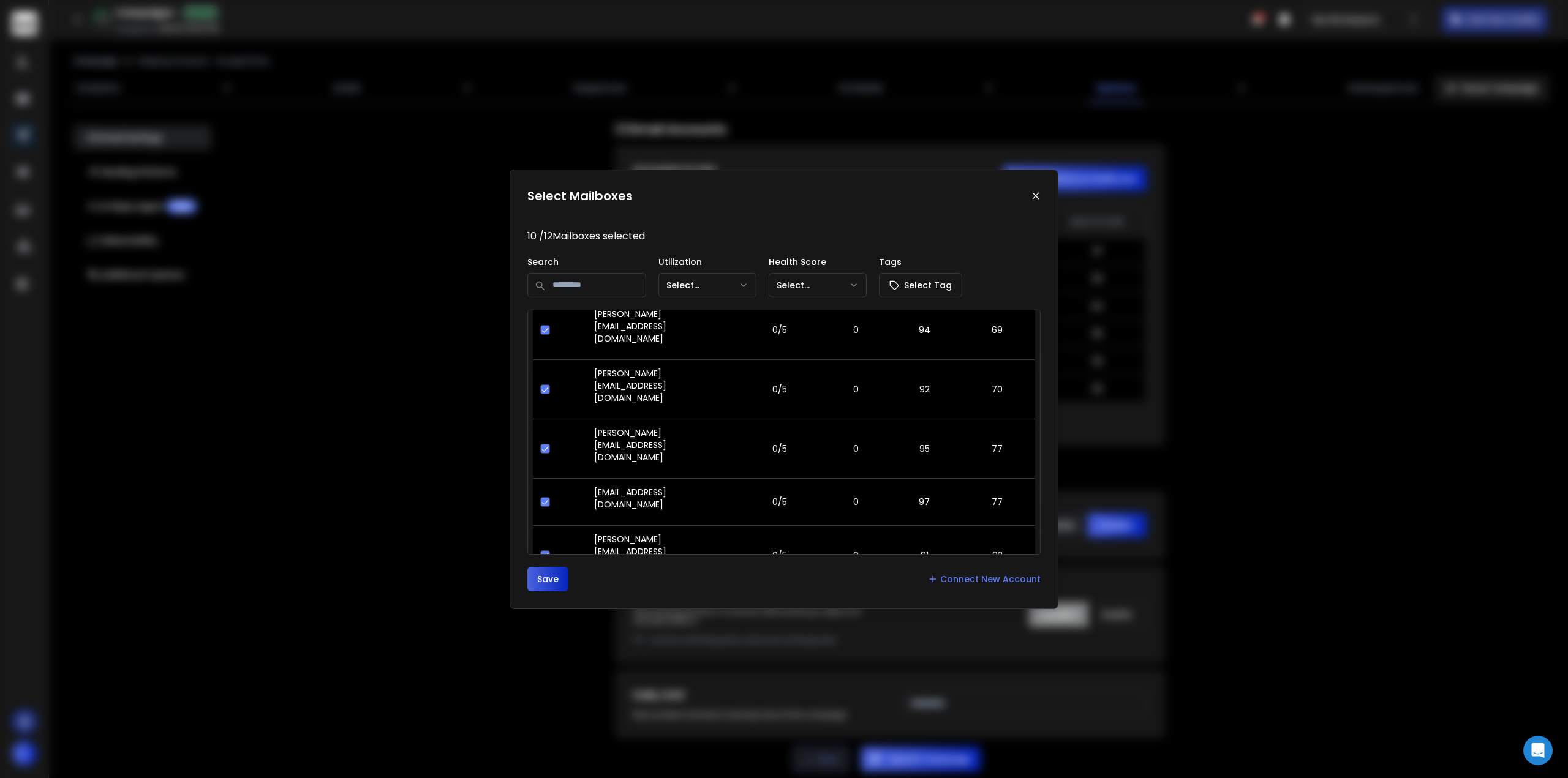
click at [545, 728] on button "button" at bounding box center [544, 733] width 9 height 9
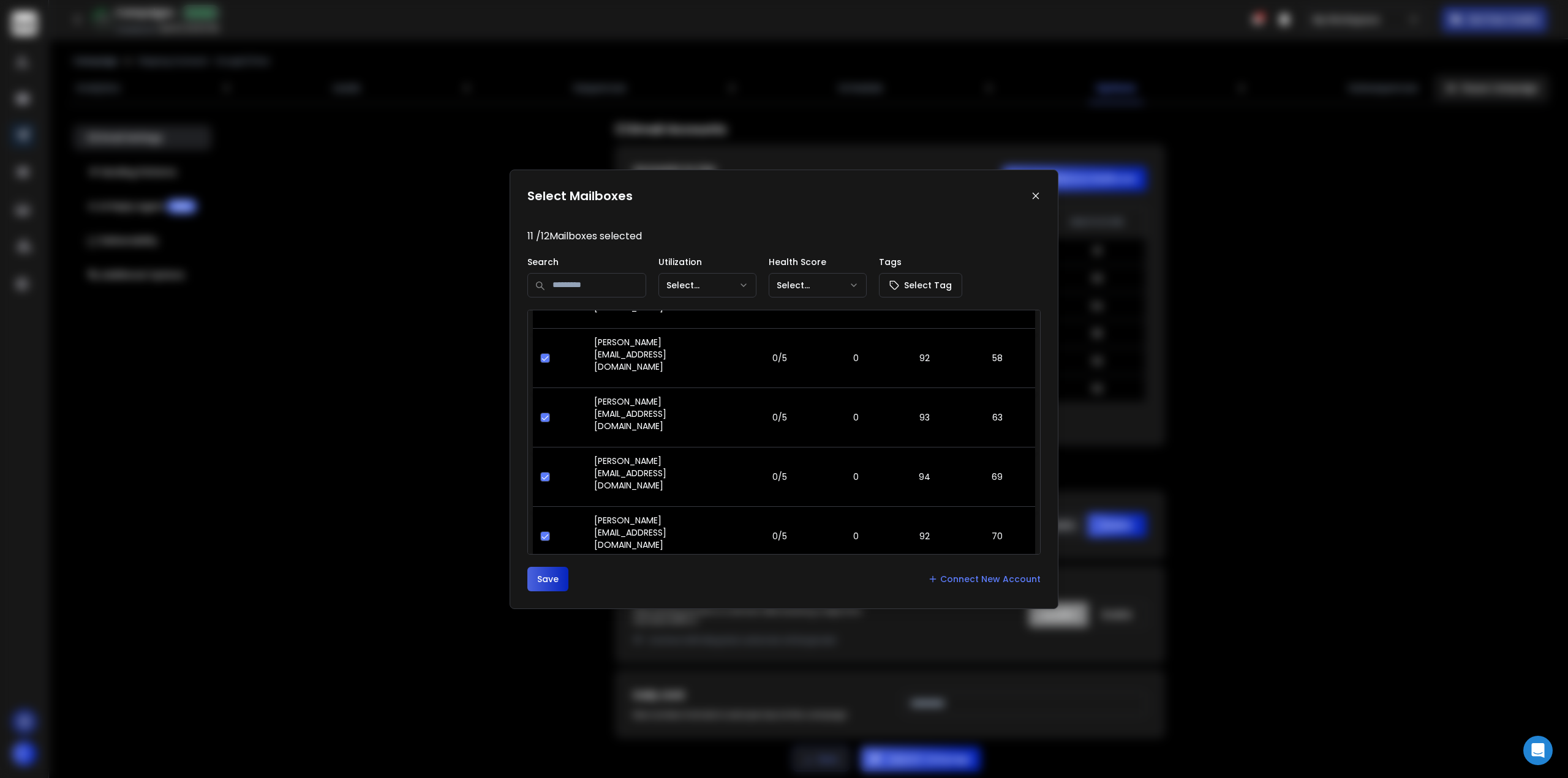
scroll to position [183, 0]
click at [541, 583] on button "button" at bounding box center [544, 587] width 9 height 9
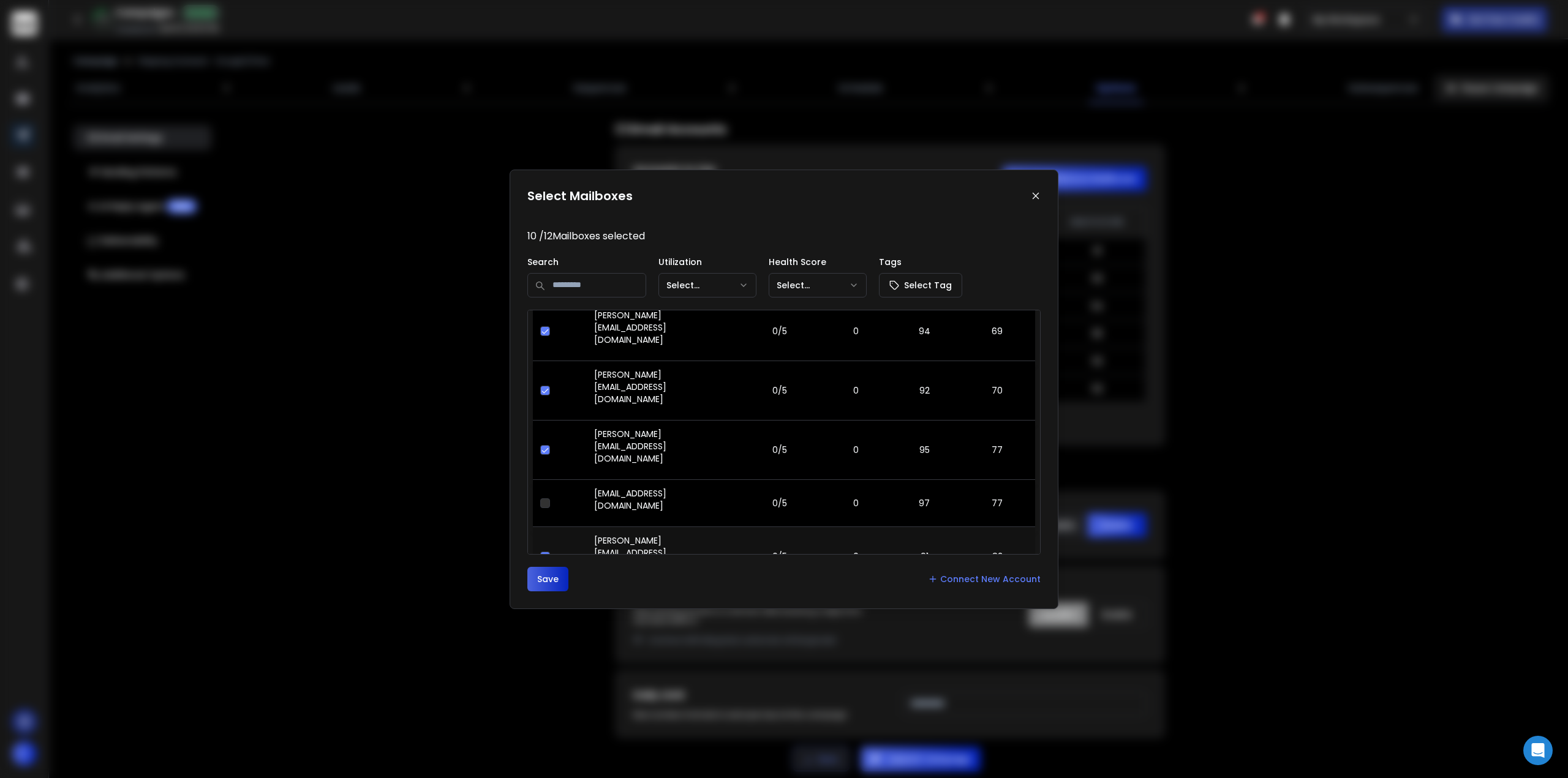
scroll to position [270, 0]
click at [547, 578] on button "Save" at bounding box center [548, 579] width 41 height 25
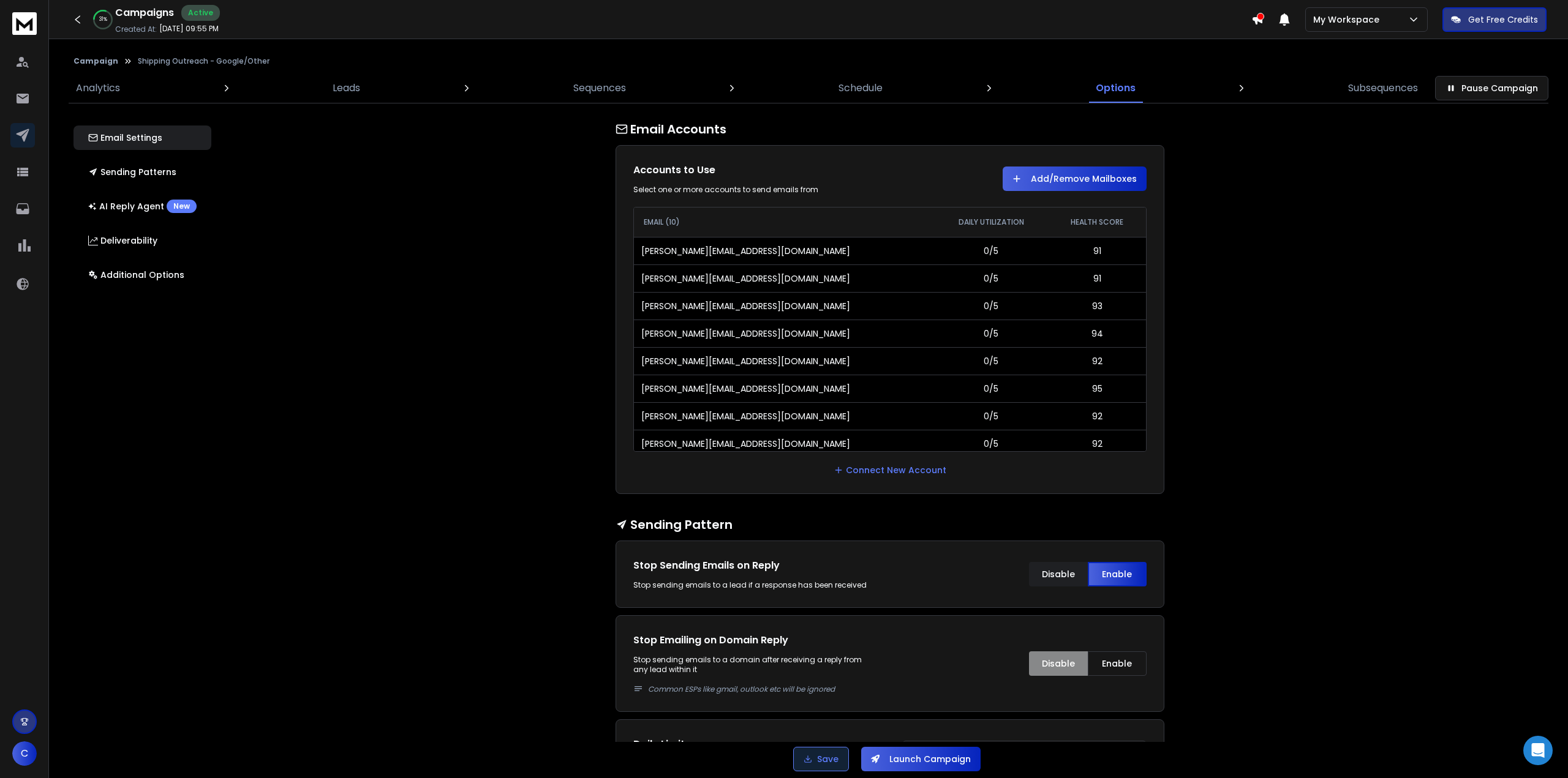
click at [818, 760] on button "Save" at bounding box center [821, 760] width 56 height 25
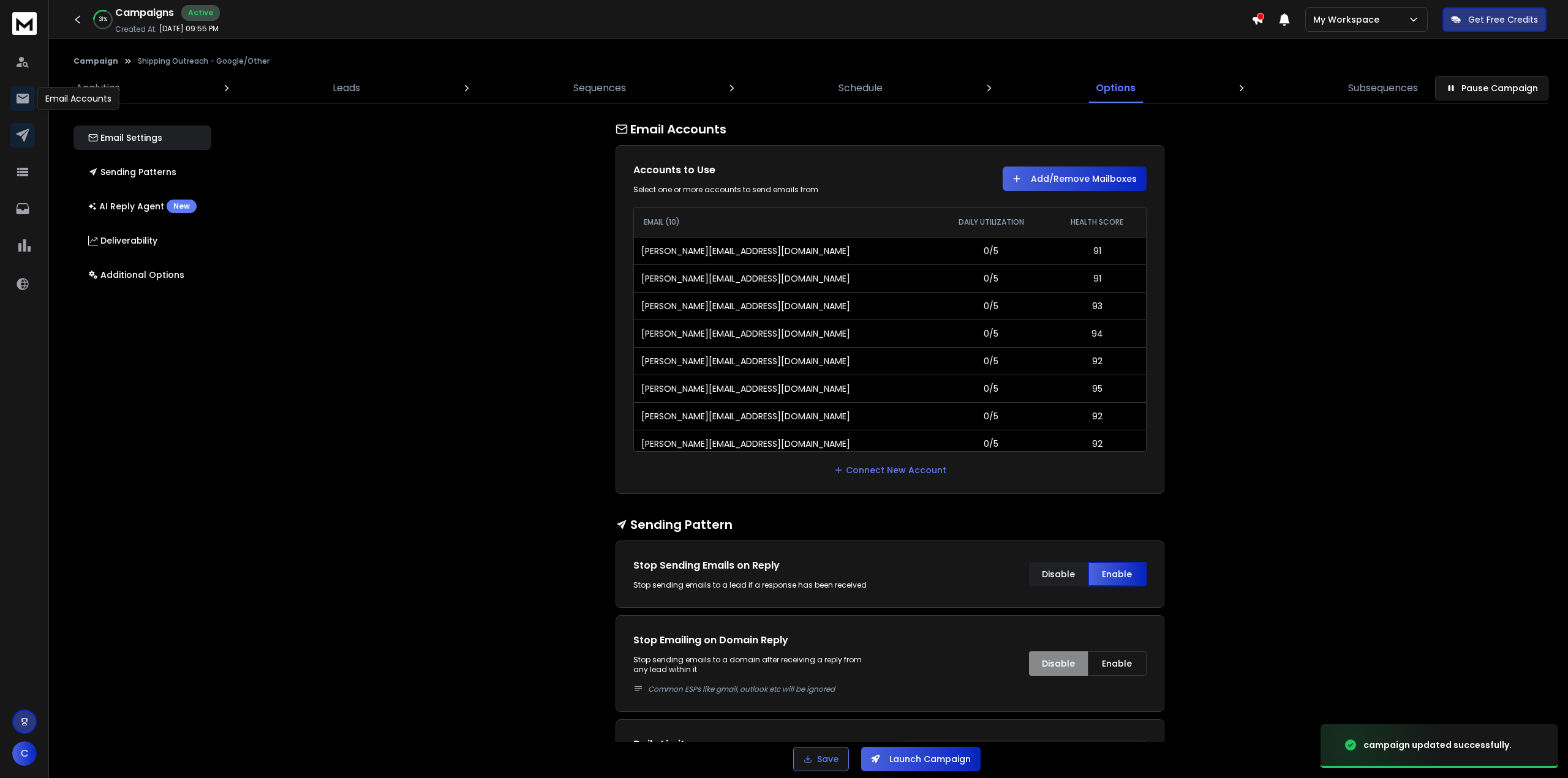
click at [18, 95] on icon at bounding box center [23, 98] width 12 height 9
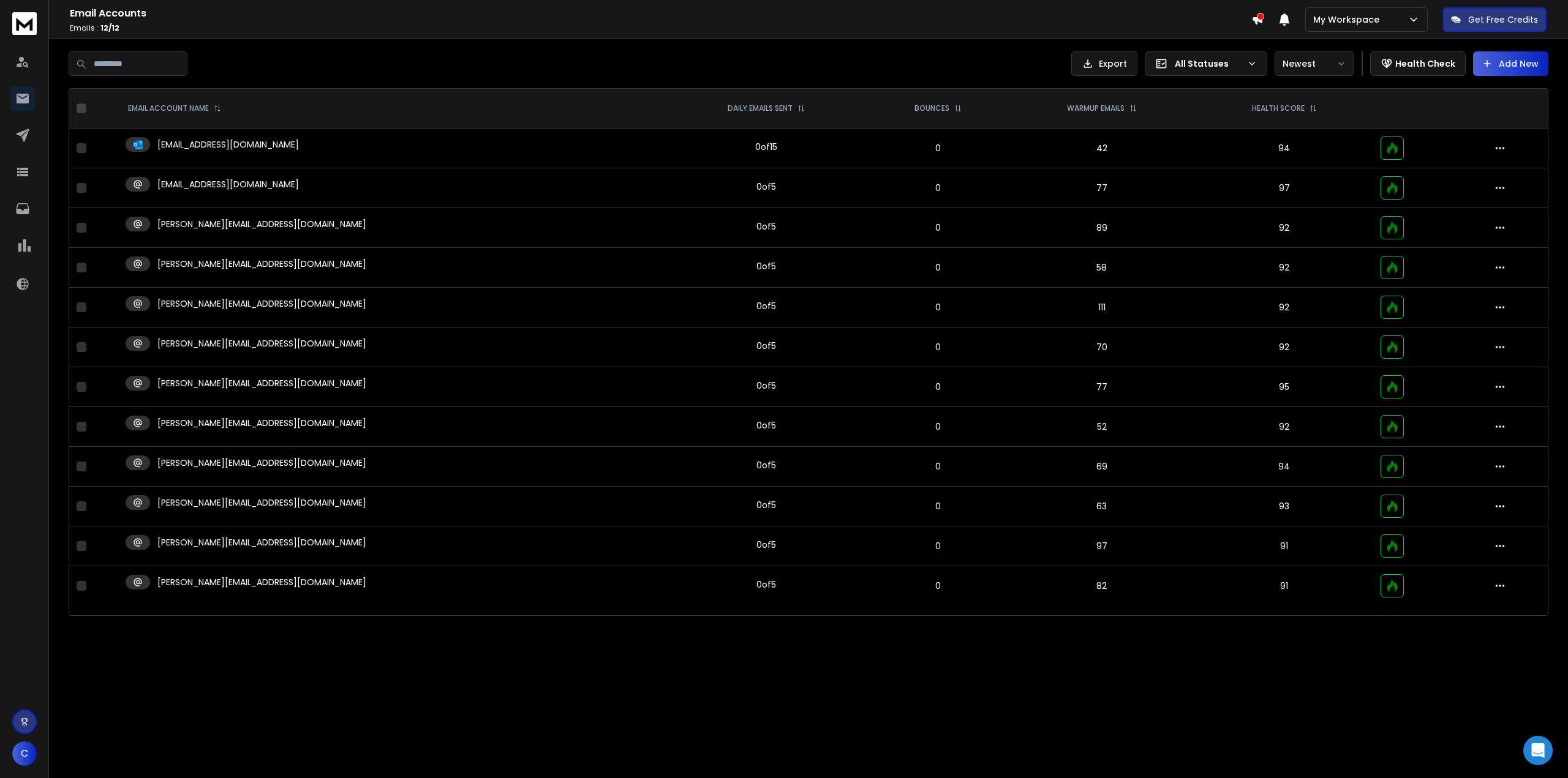
click at [1280, 535] on td "91" at bounding box center [1284, 546] width 178 height 39
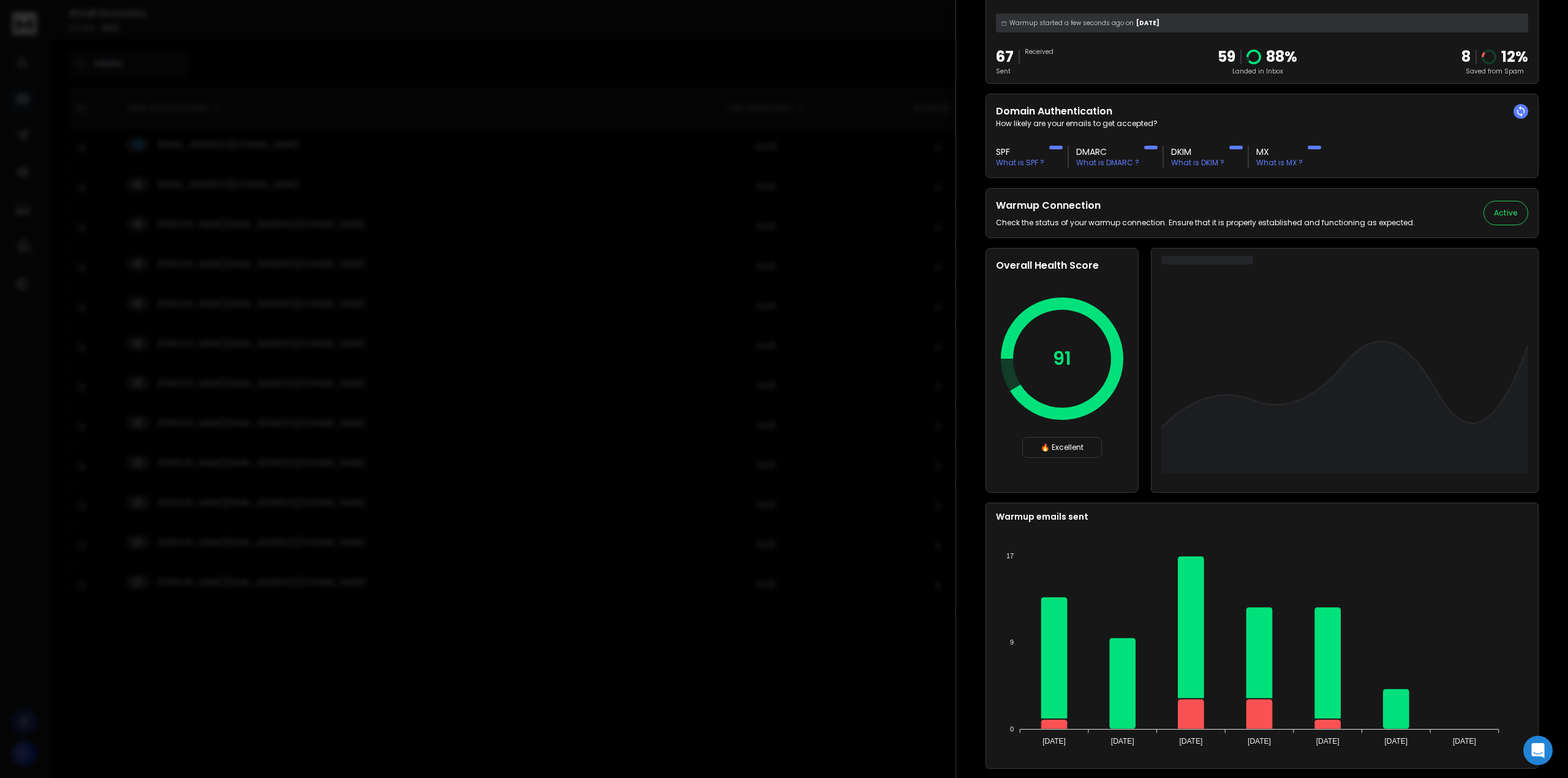
scroll to position [183, 0]
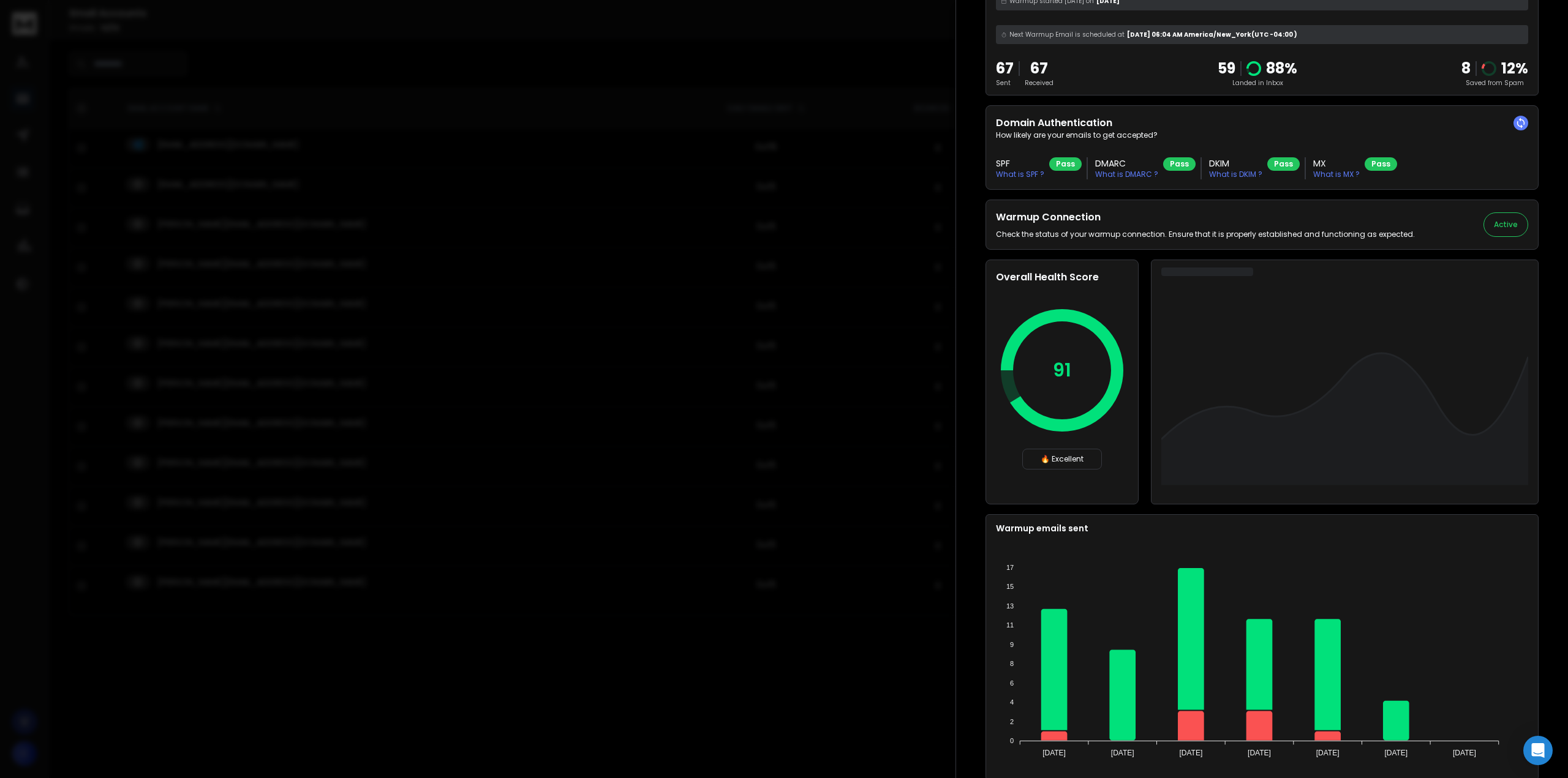
drag, startPoint x: 688, startPoint y: 735, endPoint x: 699, endPoint y: 727, distance: 13.6
click at [688, 734] on div at bounding box center [784, 389] width 1568 height 778
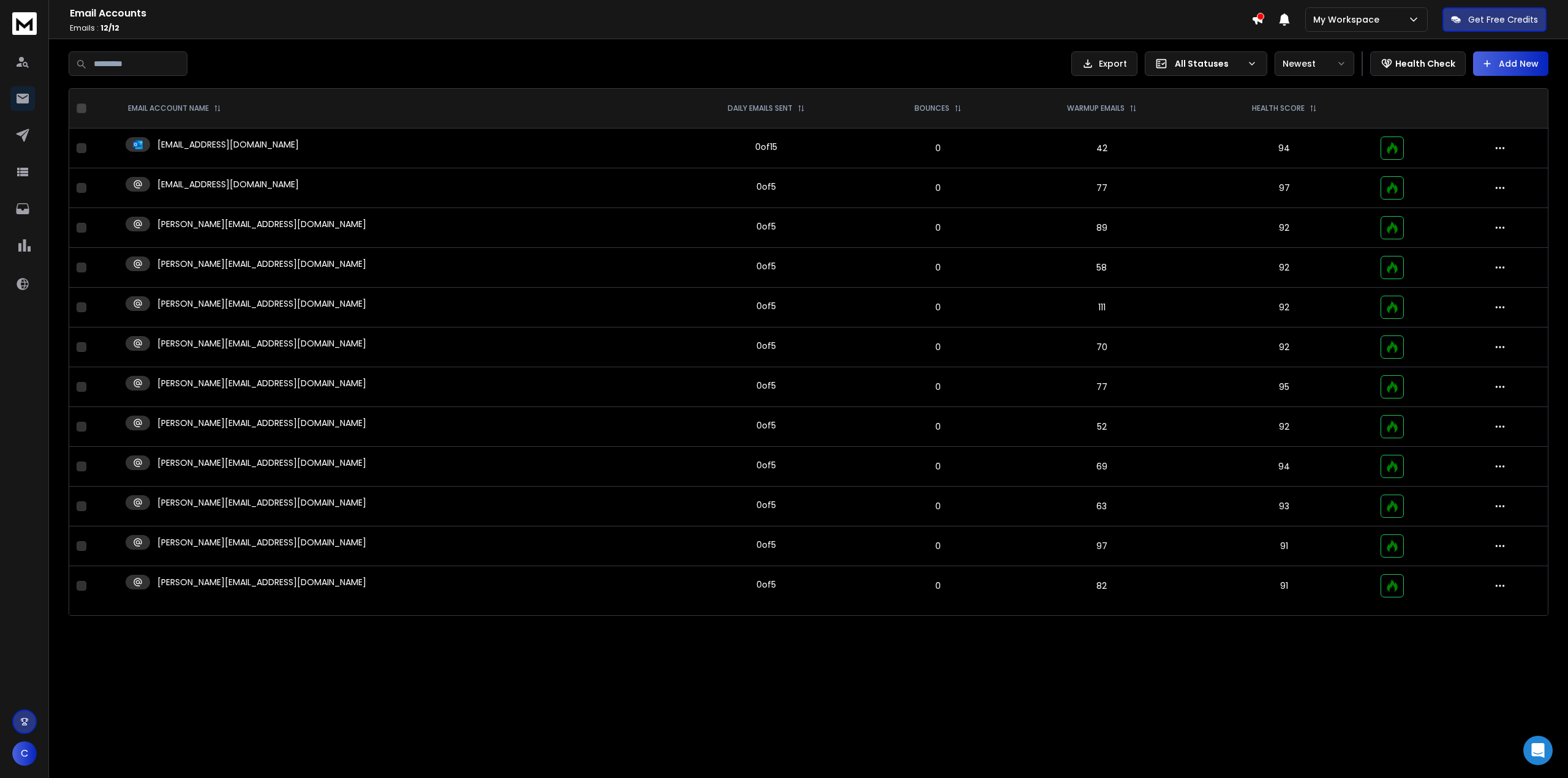
click at [1230, 502] on td "93" at bounding box center [1284, 506] width 178 height 39
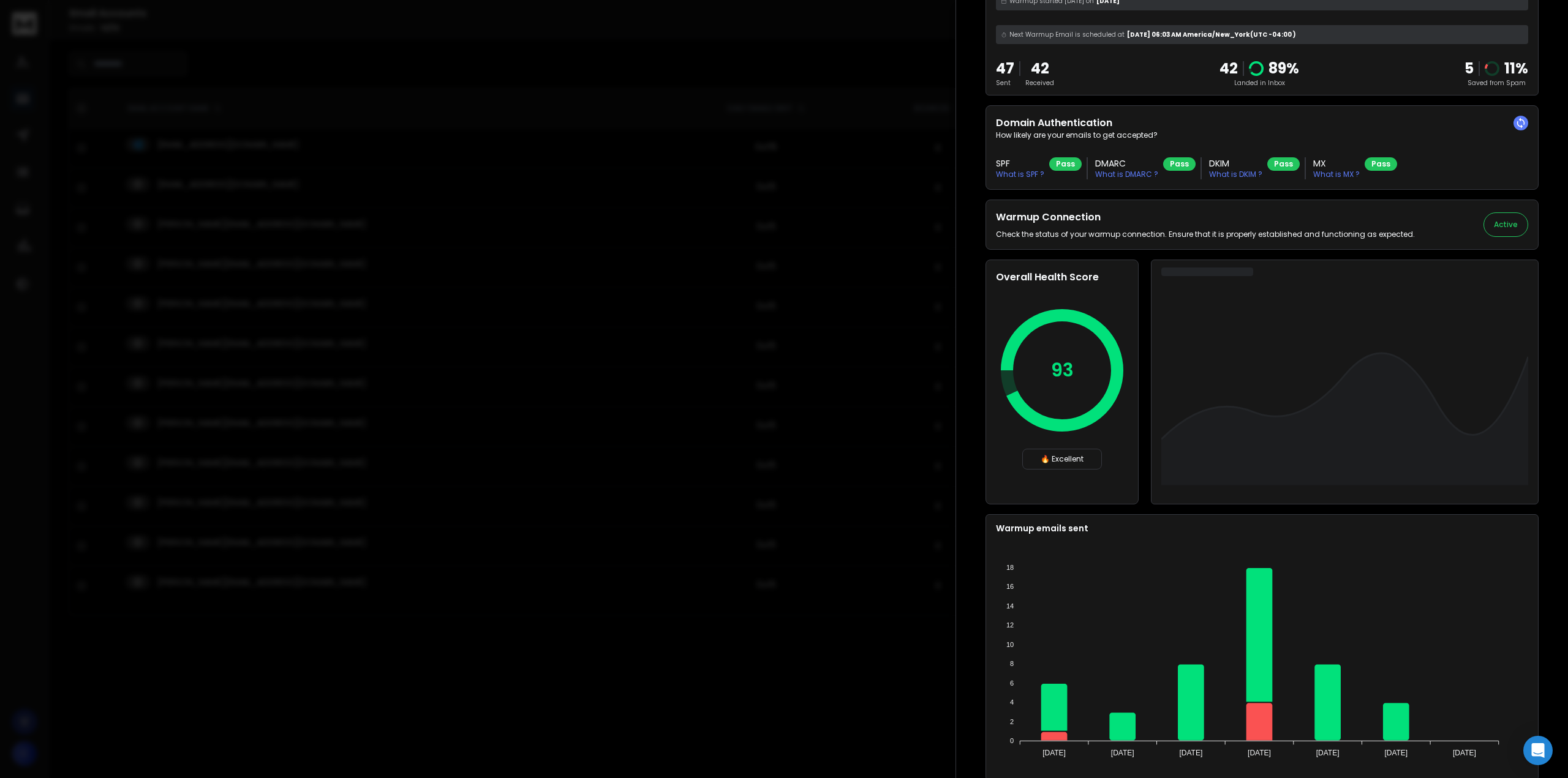
click at [750, 715] on div at bounding box center [784, 389] width 1568 height 778
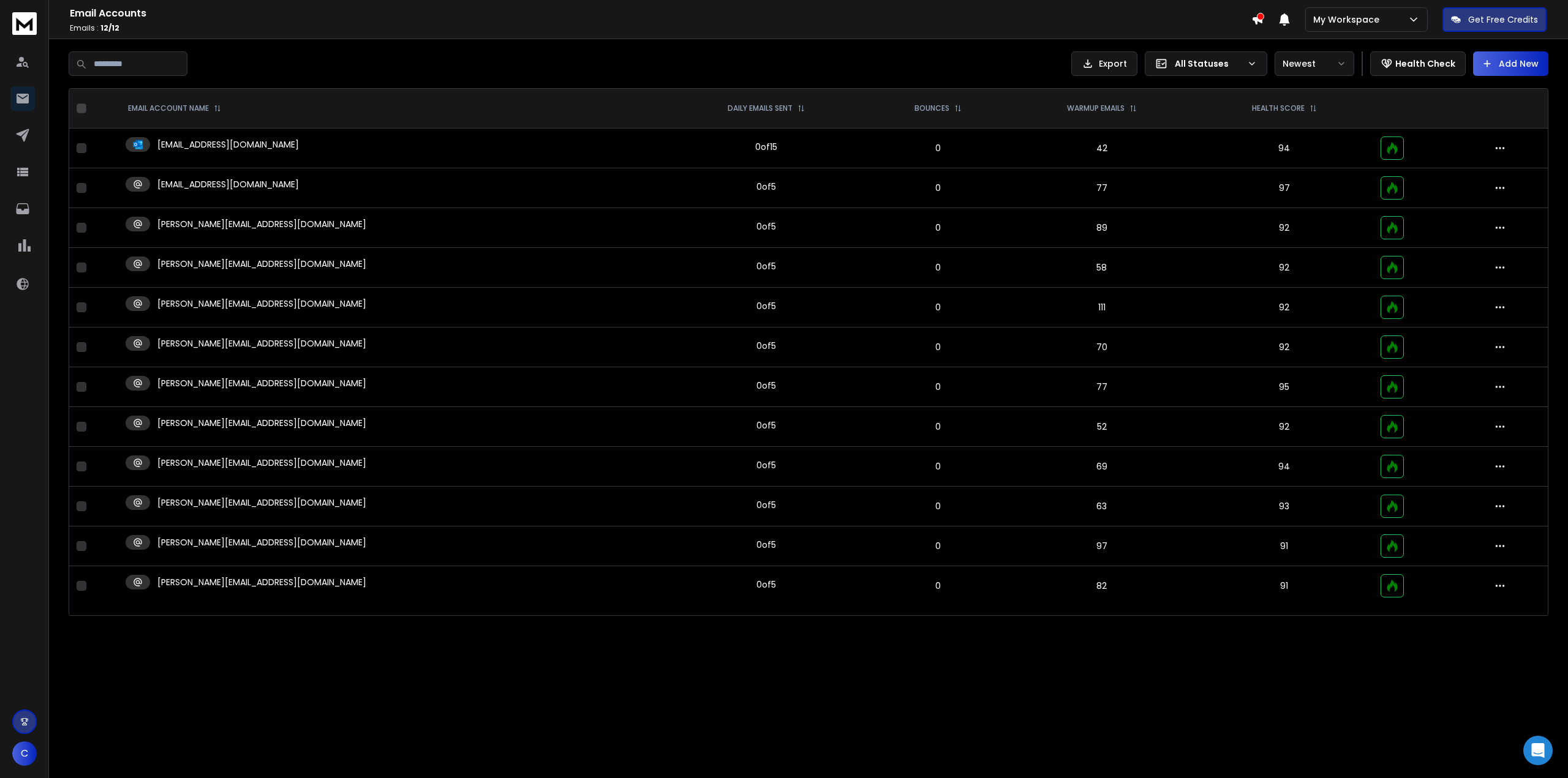
click at [664, 151] on td "0 of 15" at bounding box center [766, 145] width 203 height 32
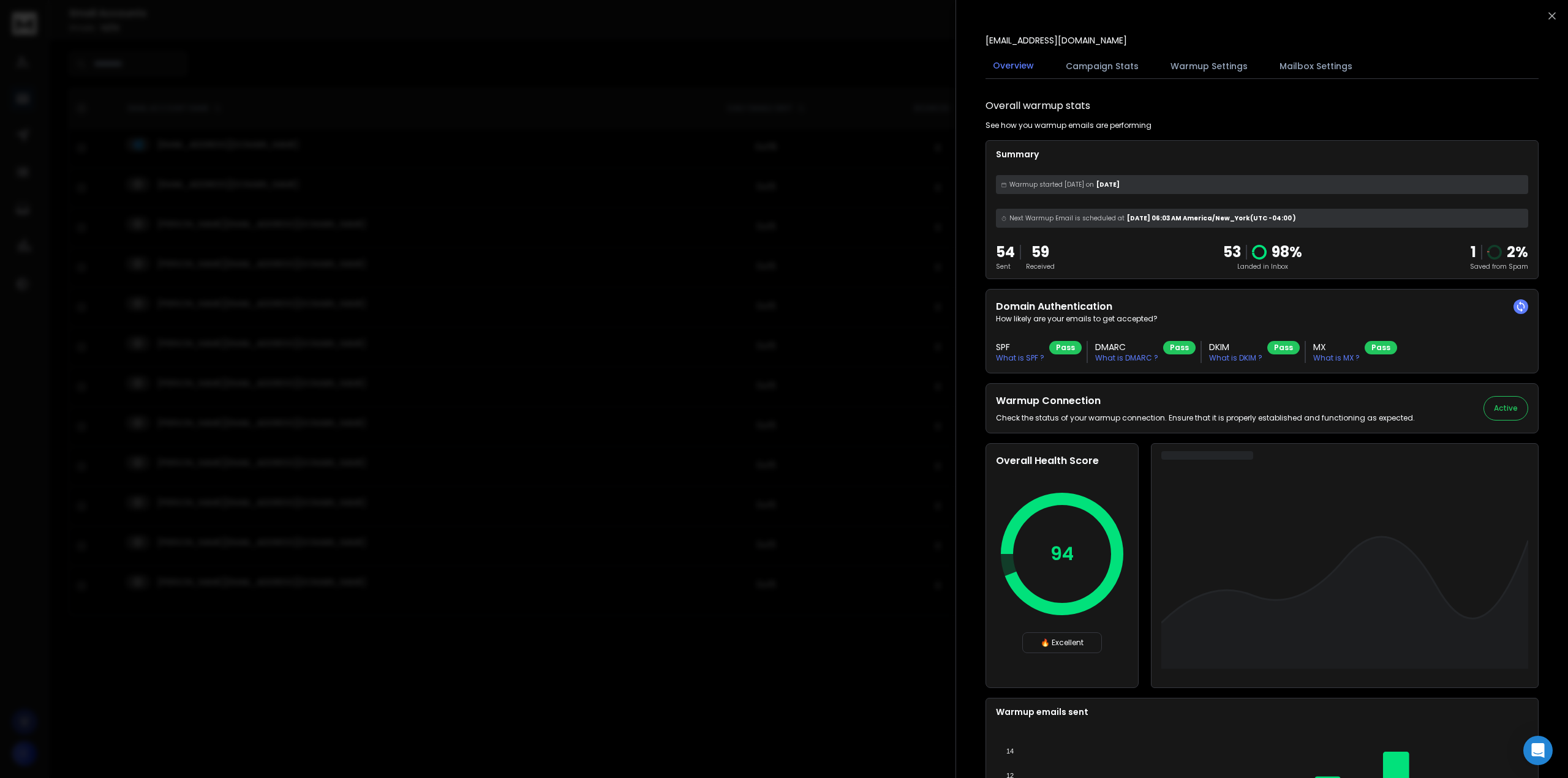
scroll to position [218, 0]
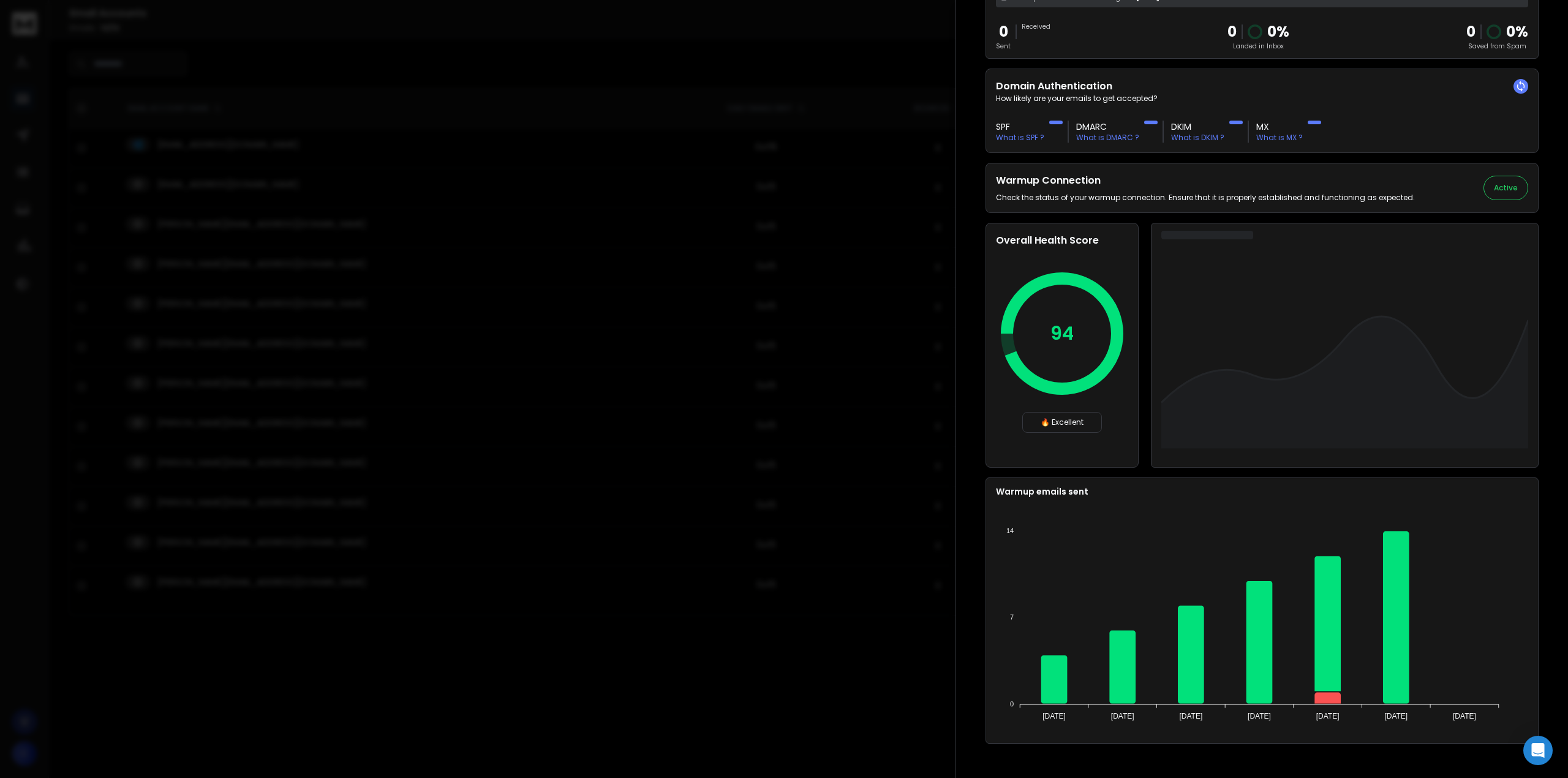
click at [680, 682] on div at bounding box center [784, 389] width 1568 height 778
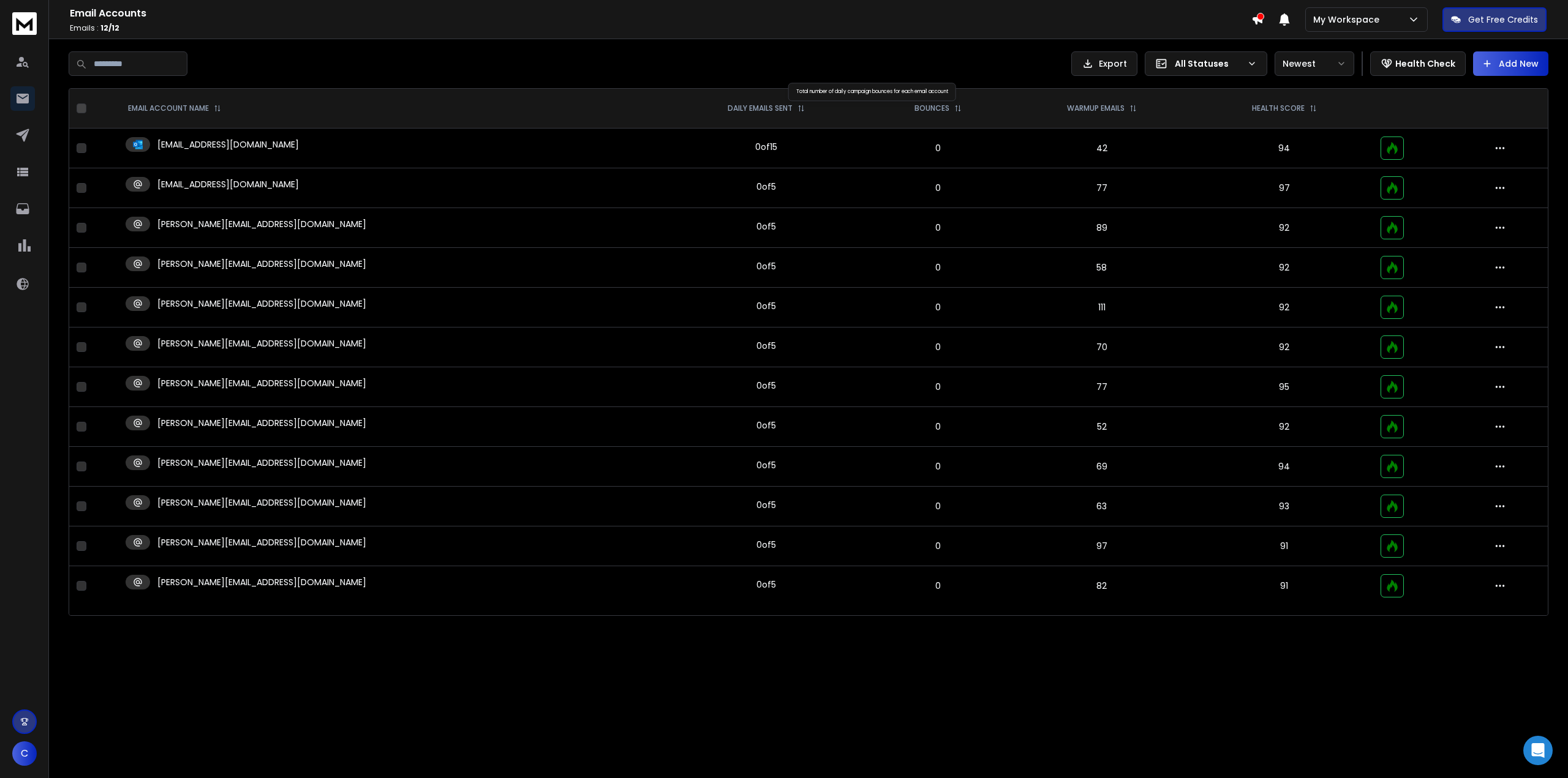
click at [868, 169] on td "0" at bounding box center [938, 188] width 140 height 39
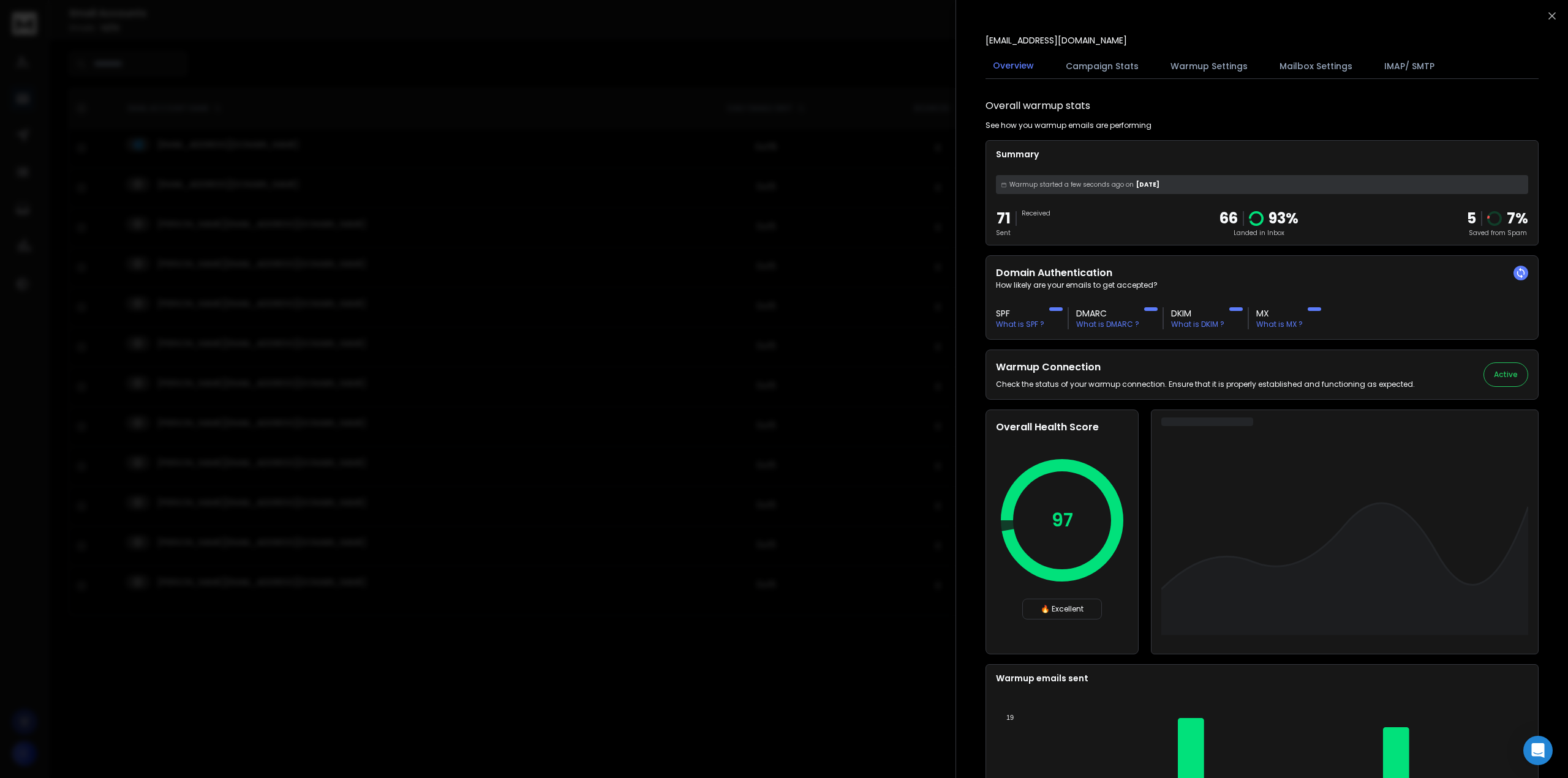
click at [745, 215] on div at bounding box center [784, 389] width 1568 height 778
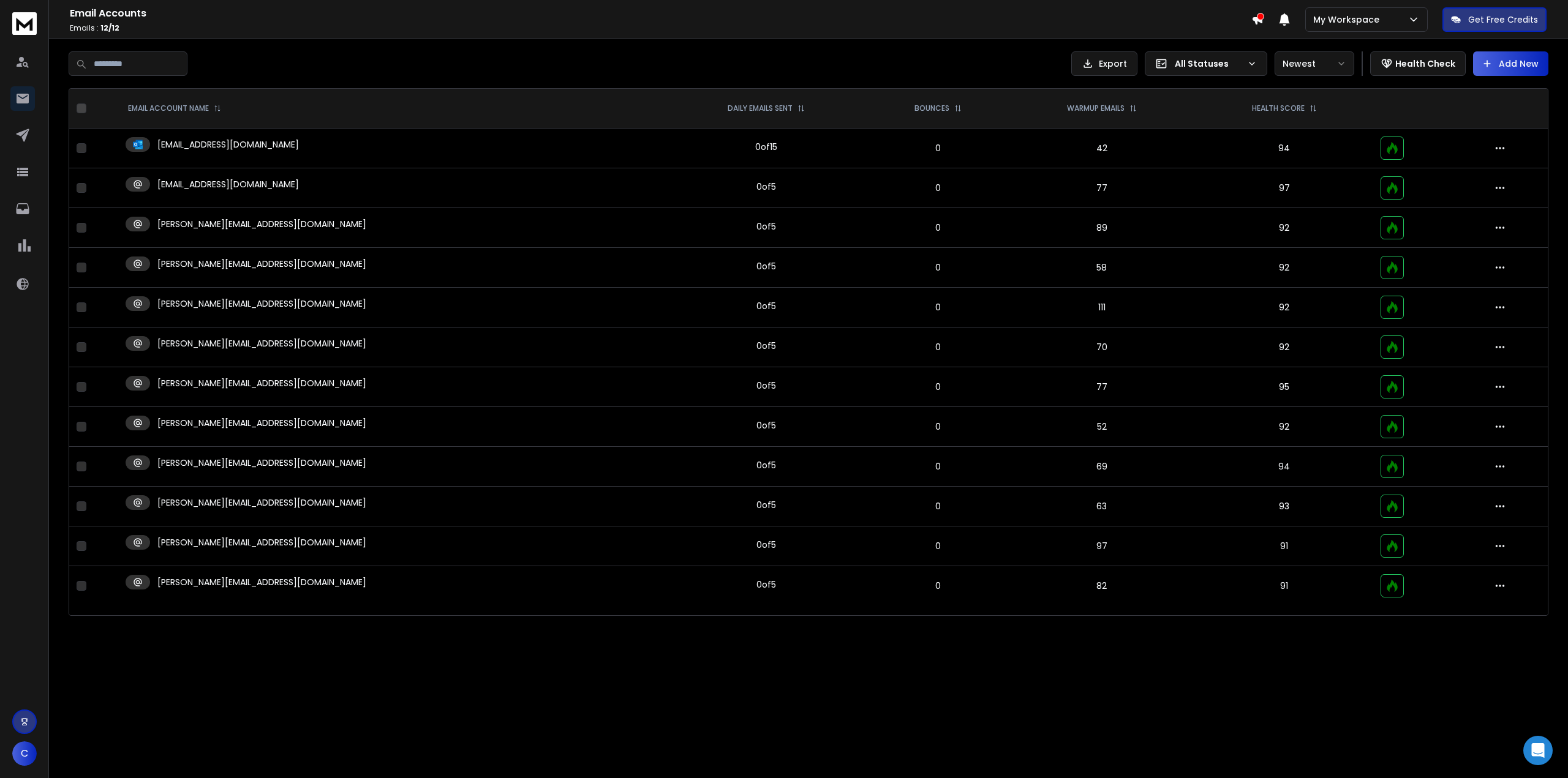
click at [754, 135] on td "0 of 15" at bounding box center [766, 145] width 203 height 32
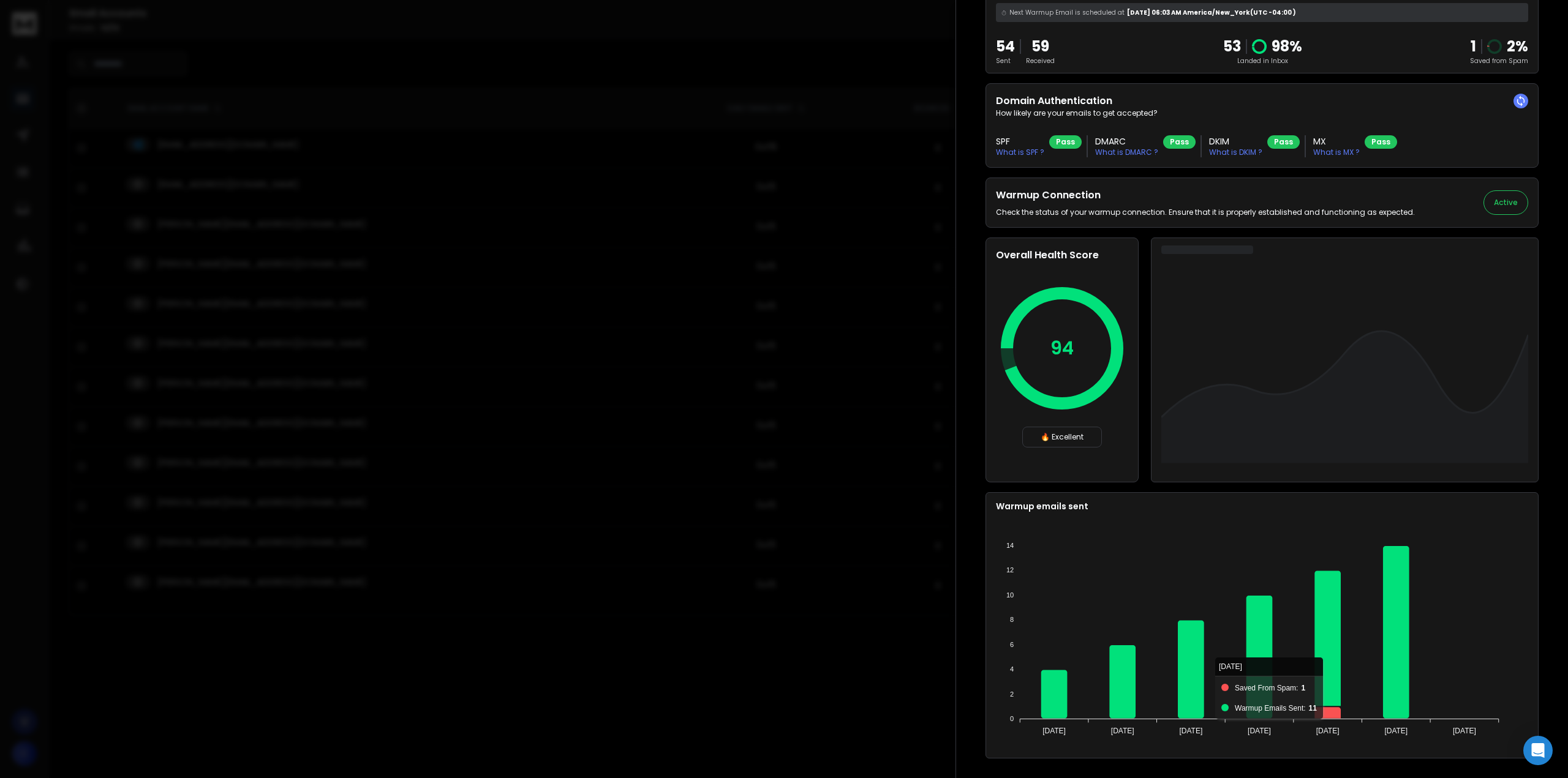
scroll to position [218, 0]
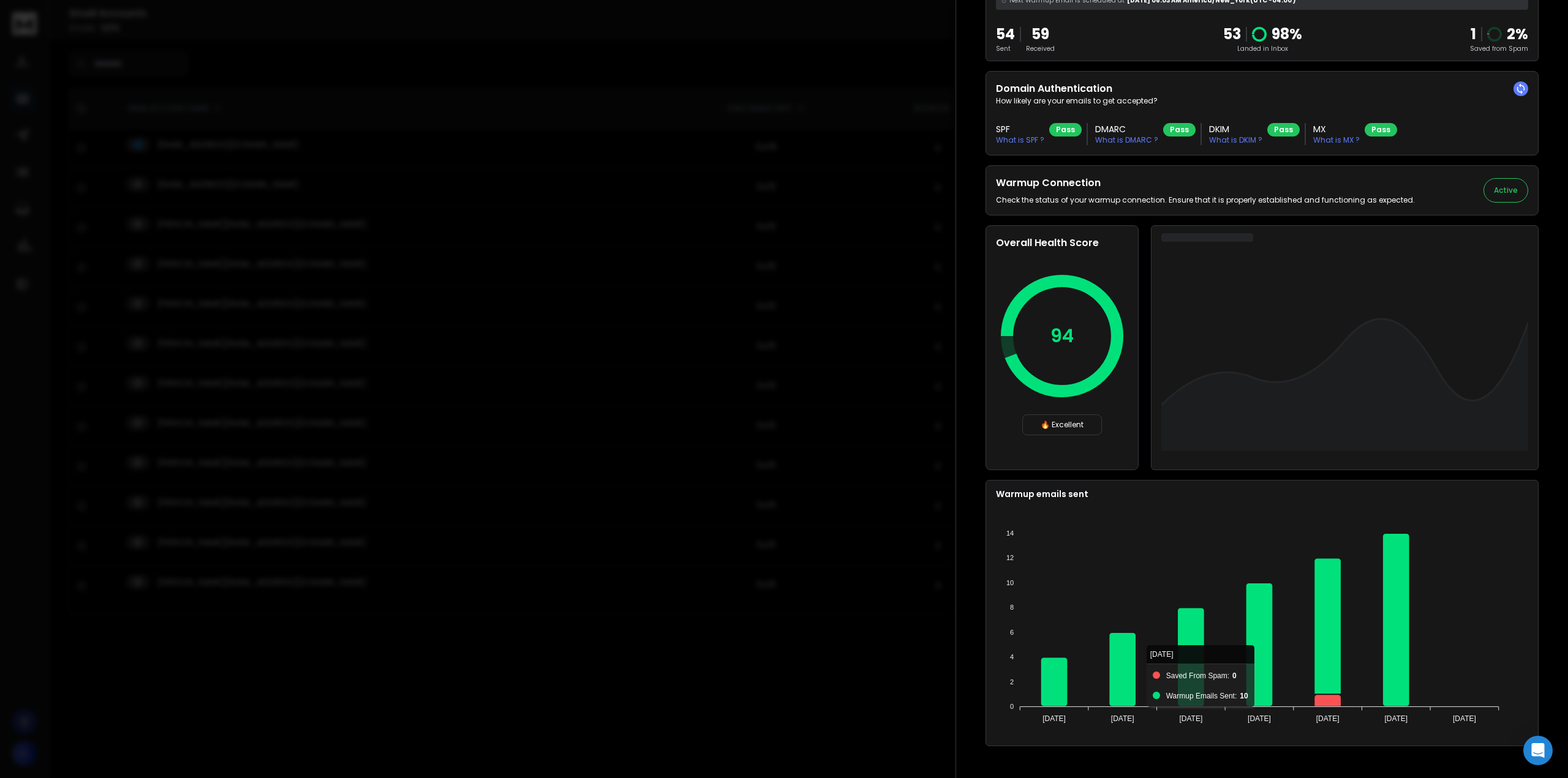
click at [697, 732] on div at bounding box center [784, 389] width 1568 height 778
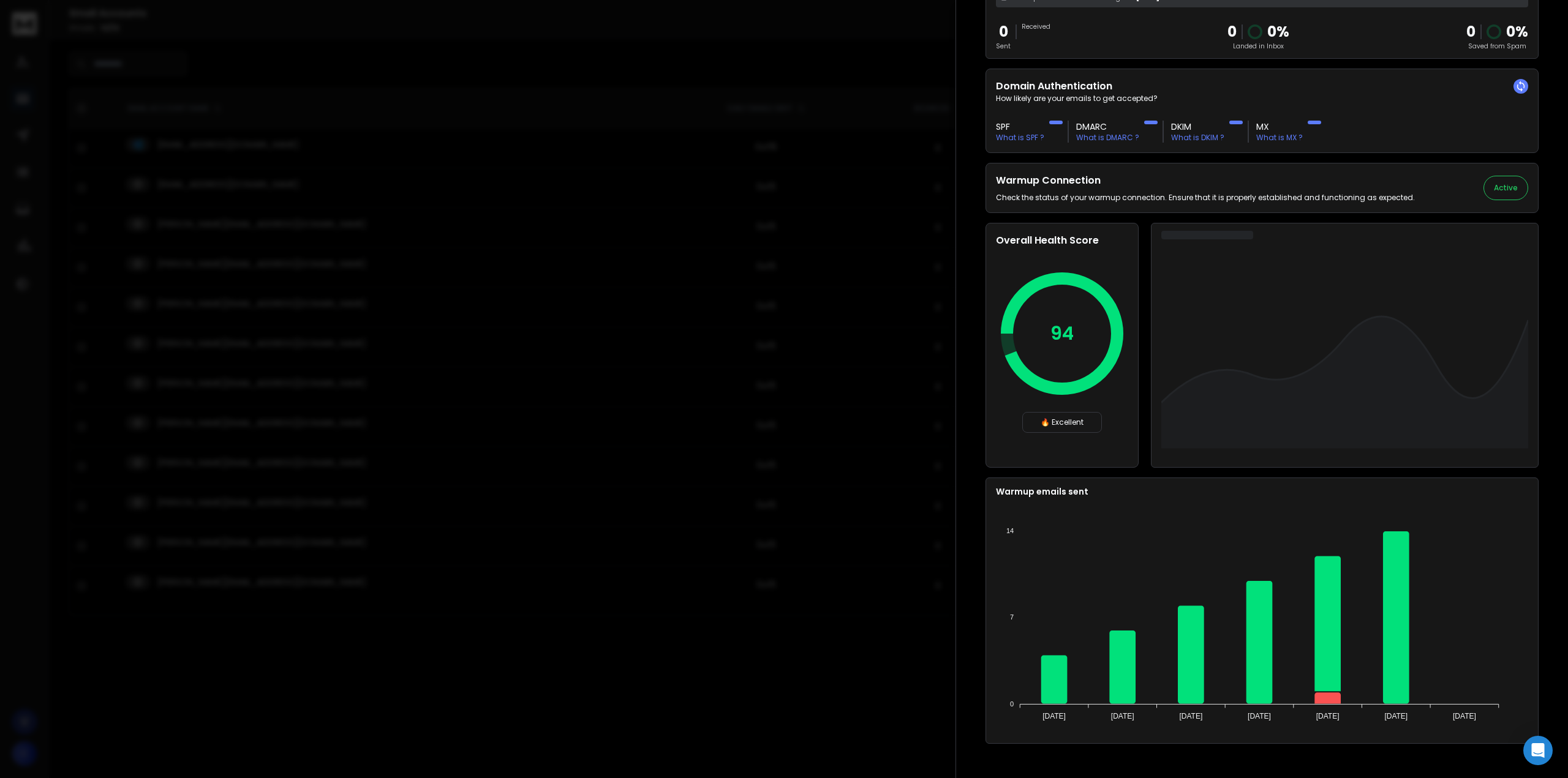
scroll to position [183, 0]
